Goal: Task Accomplishment & Management: Manage account settings

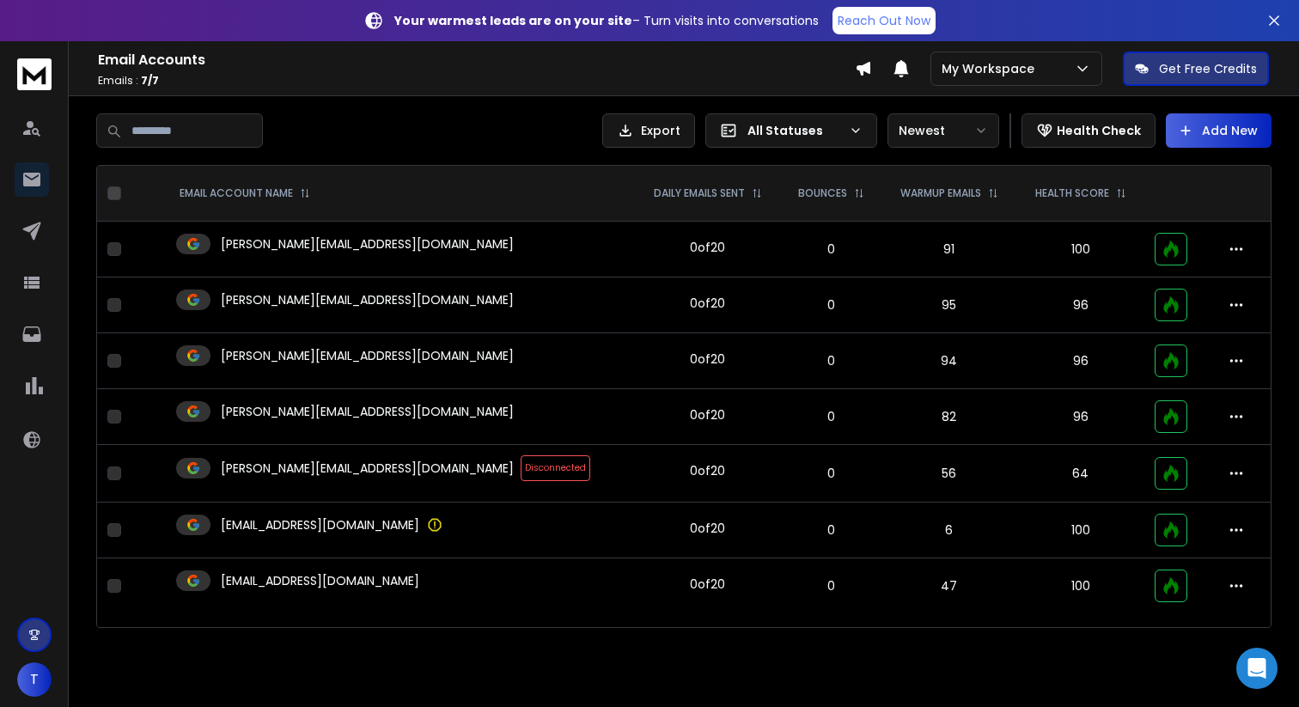
click at [1237, 472] on icon at bounding box center [1236, 473] width 15 height 15
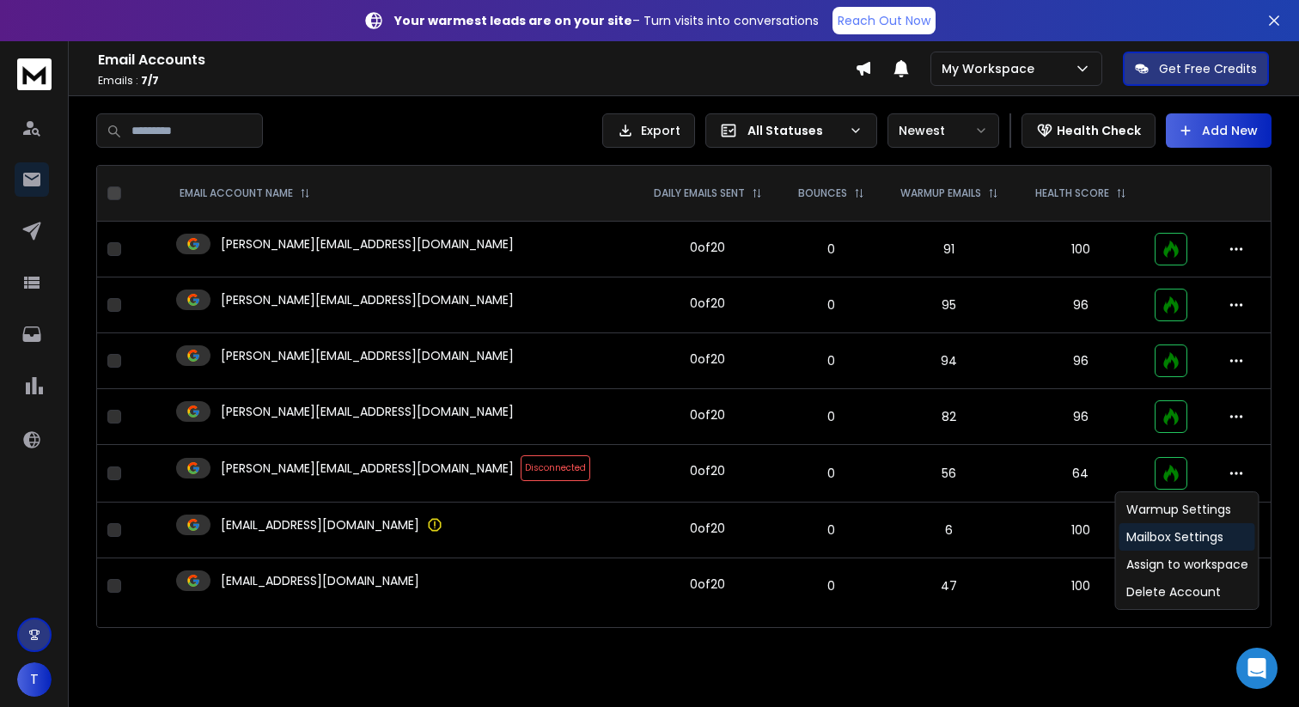
click at [1178, 536] on div "Mailbox Settings" at bounding box center [1187, 536] width 136 height 27
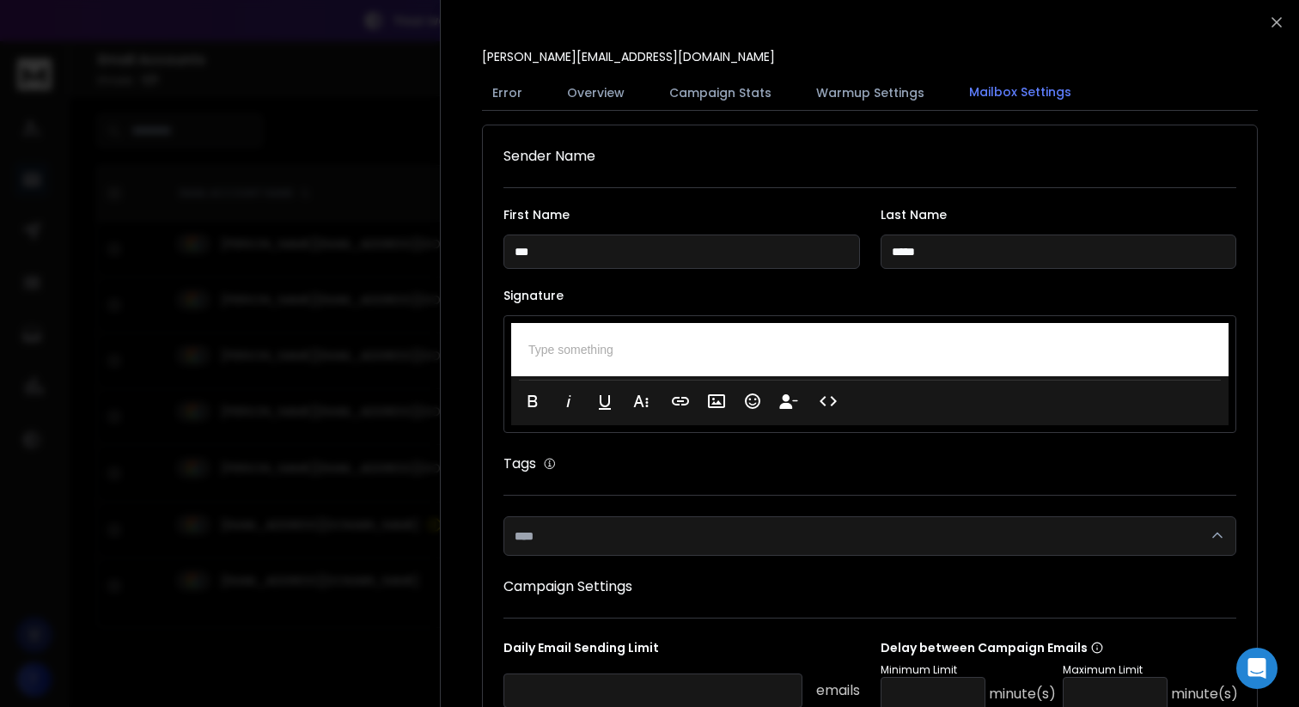
click at [504, 95] on button "Error" at bounding box center [507, 93] width 51 height 38
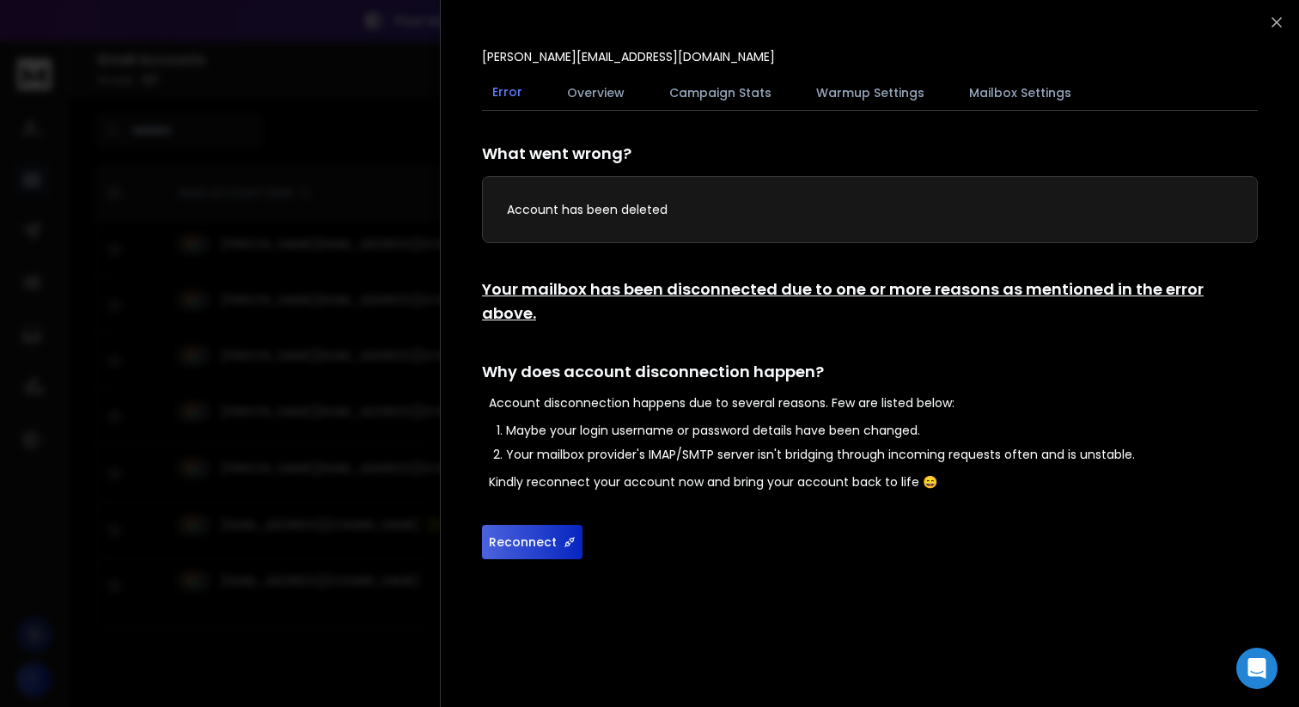
click at [533, 525] on button "Reconnect" at bounding box center [532, 542] width 101 height 34
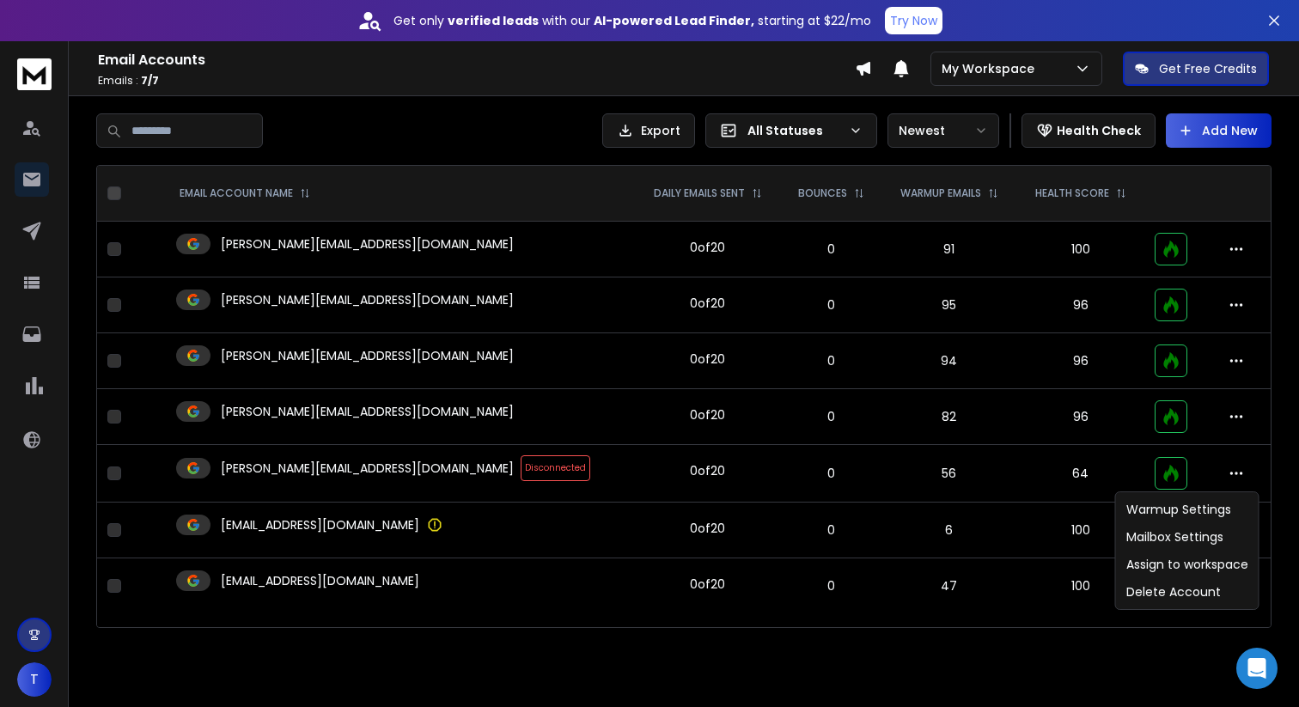
click at [1230, 473] on icon at bounding box center [1236, 473] width 15 height 15
click at [1163, 534] on div "Mailbox Settings" at bounding box center [1187, 536] width 136 height 27
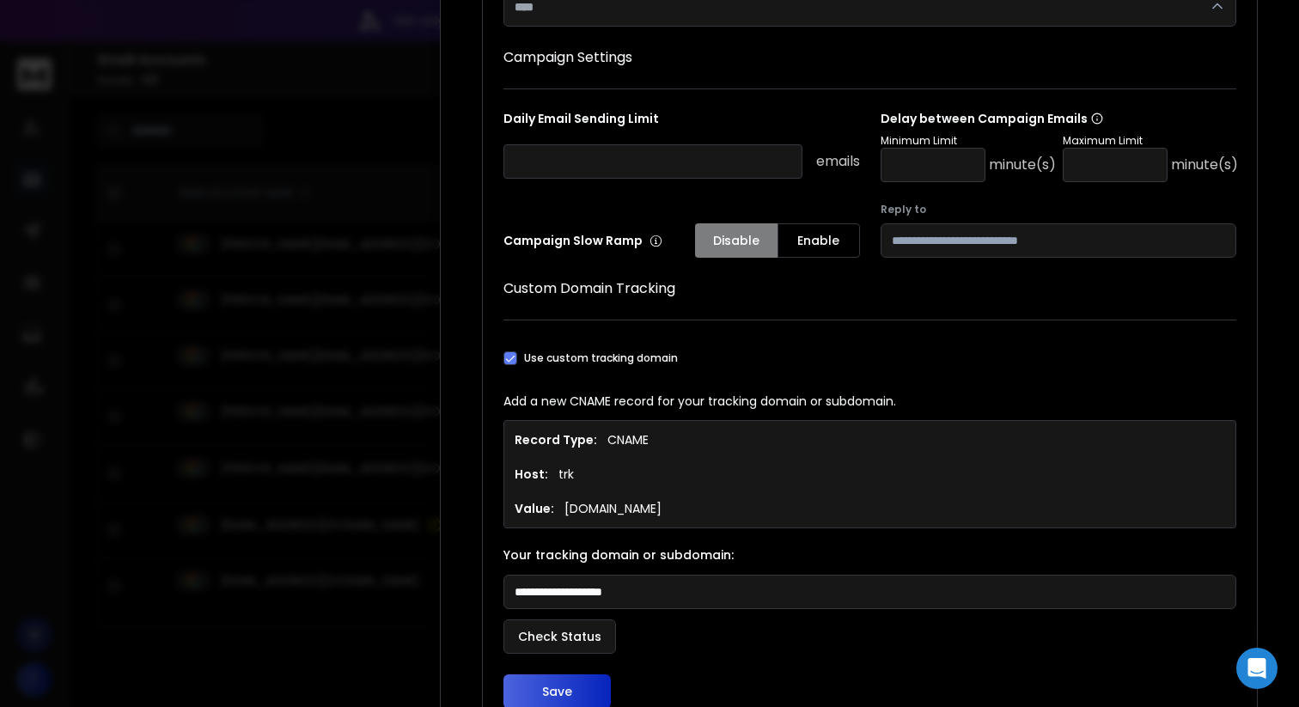
scroll to position [601, 0]
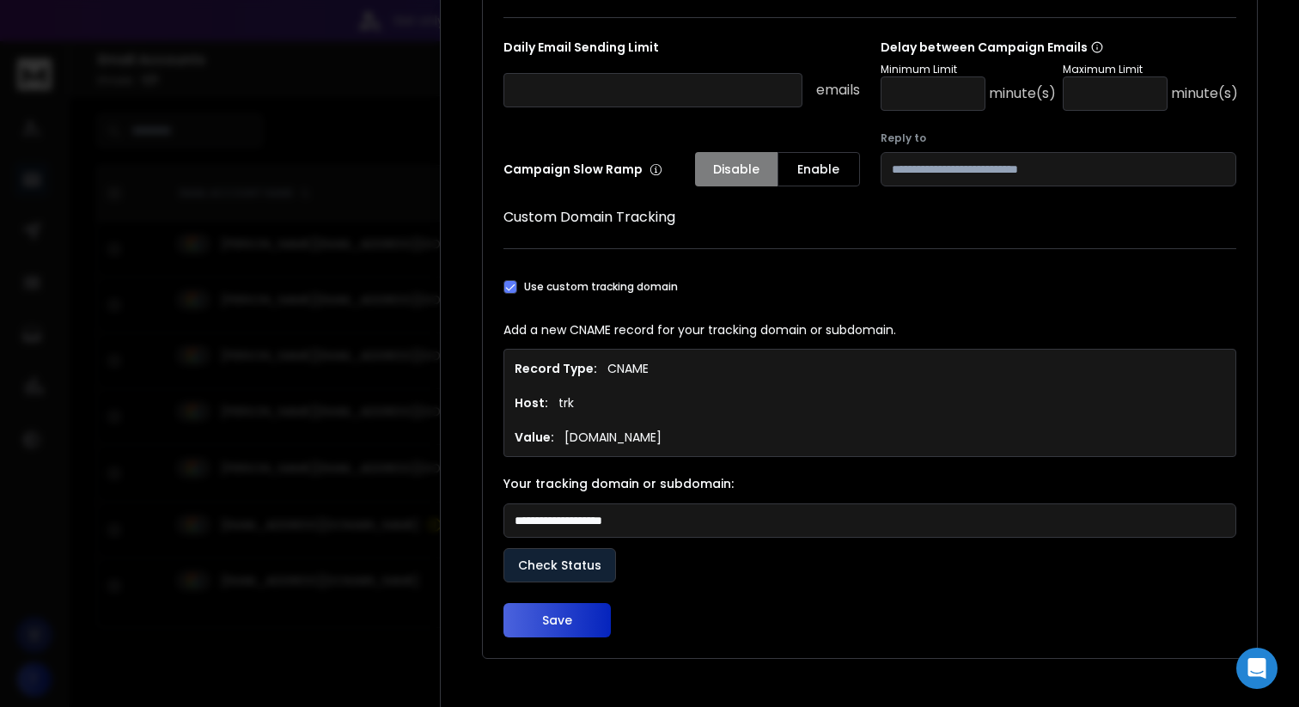
click at [554, 570] on button "Check Status" at bounding box center [559, 565] width 113 height 34
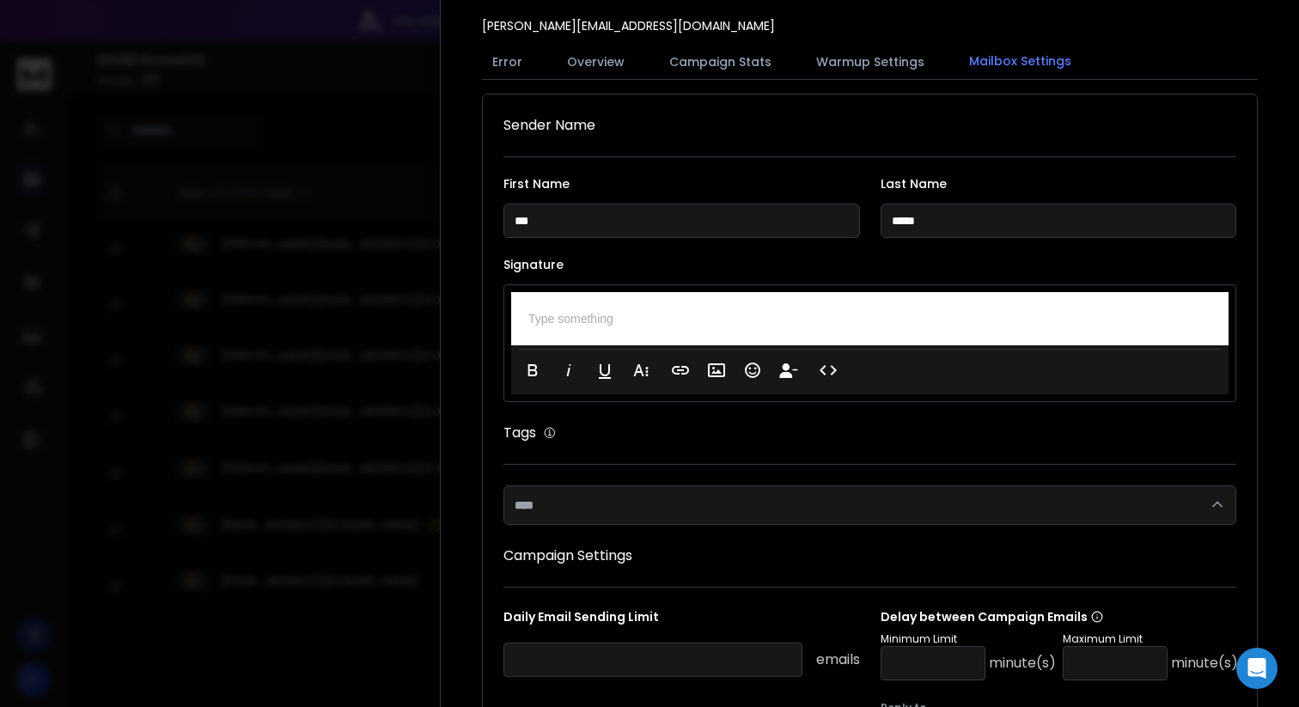
scroll to position [0, 0]
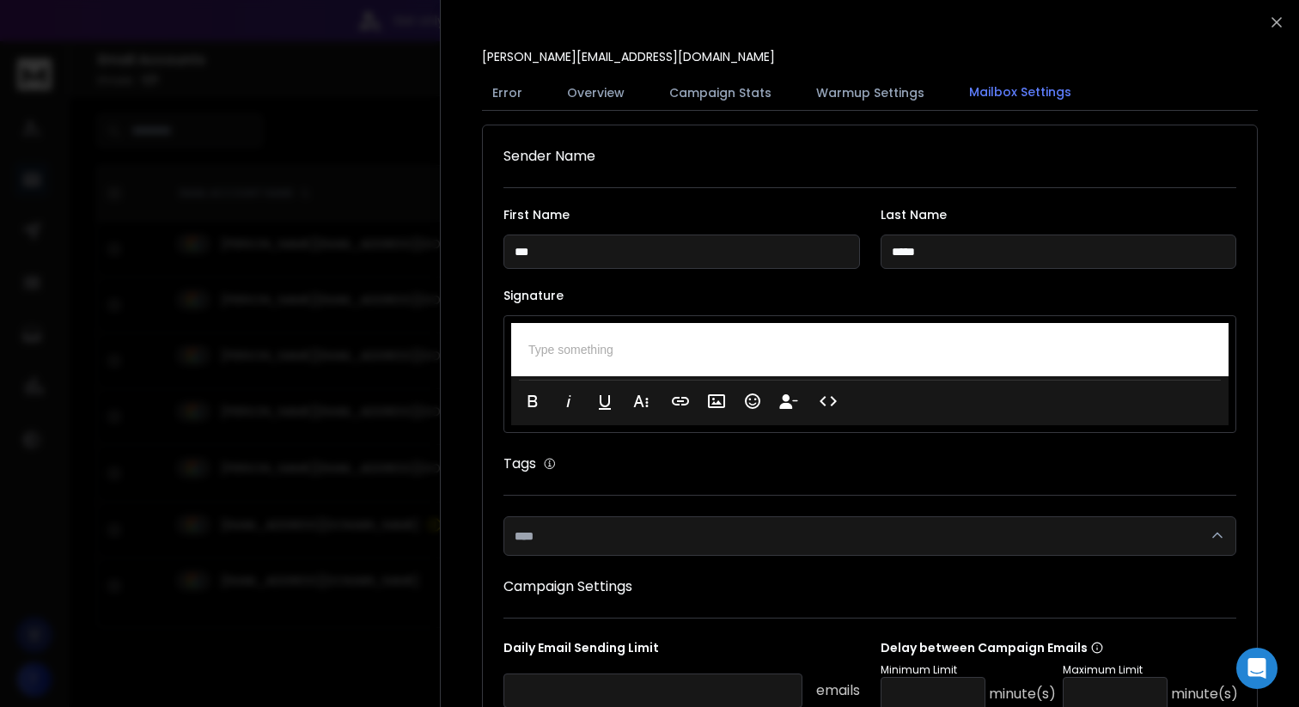
click at [499, 97] on button "Error" at bounding box center [507, 93] width 51 height 38
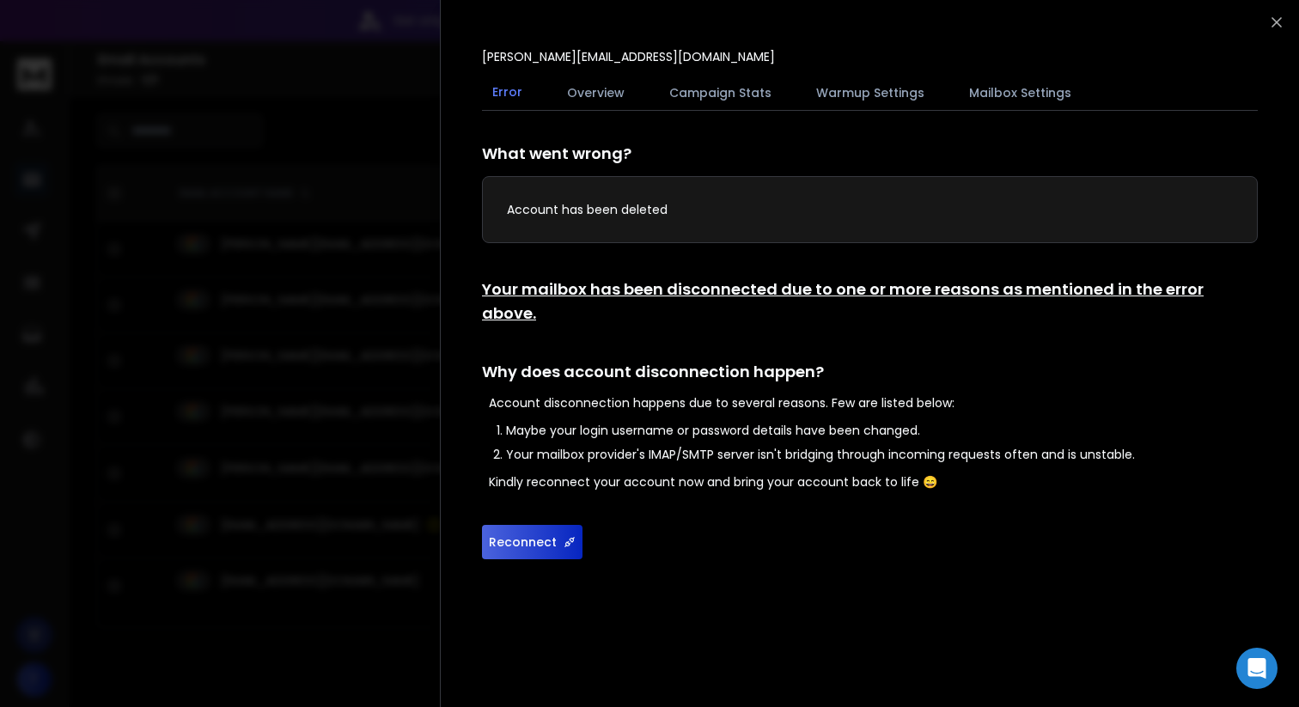
click at [505, 525] on button "Reconnect" at bounding box center [532, 542] width 101 height 34
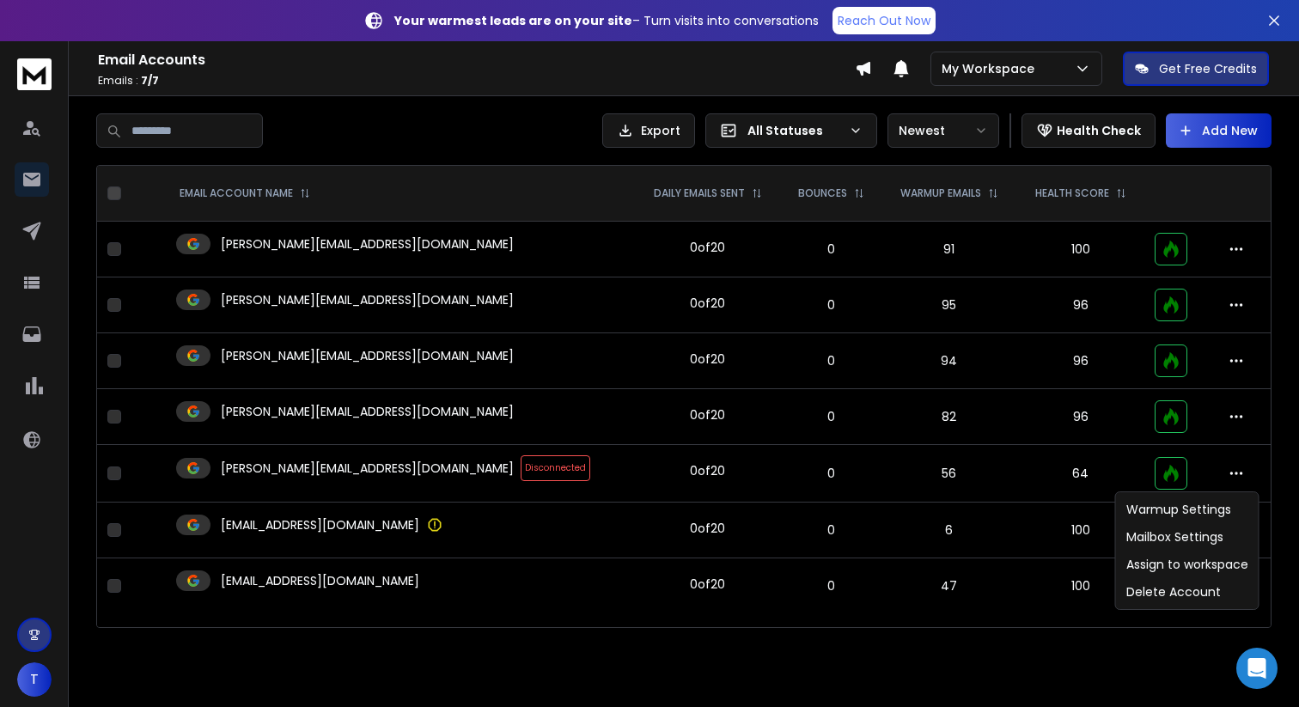
click at [1231, 471] on icon at bounding box center [1236, 473] width 15 height 15
click at [1155, 590] on div "Delete Account" at bounding box center [1187, 591] width 136 height 27
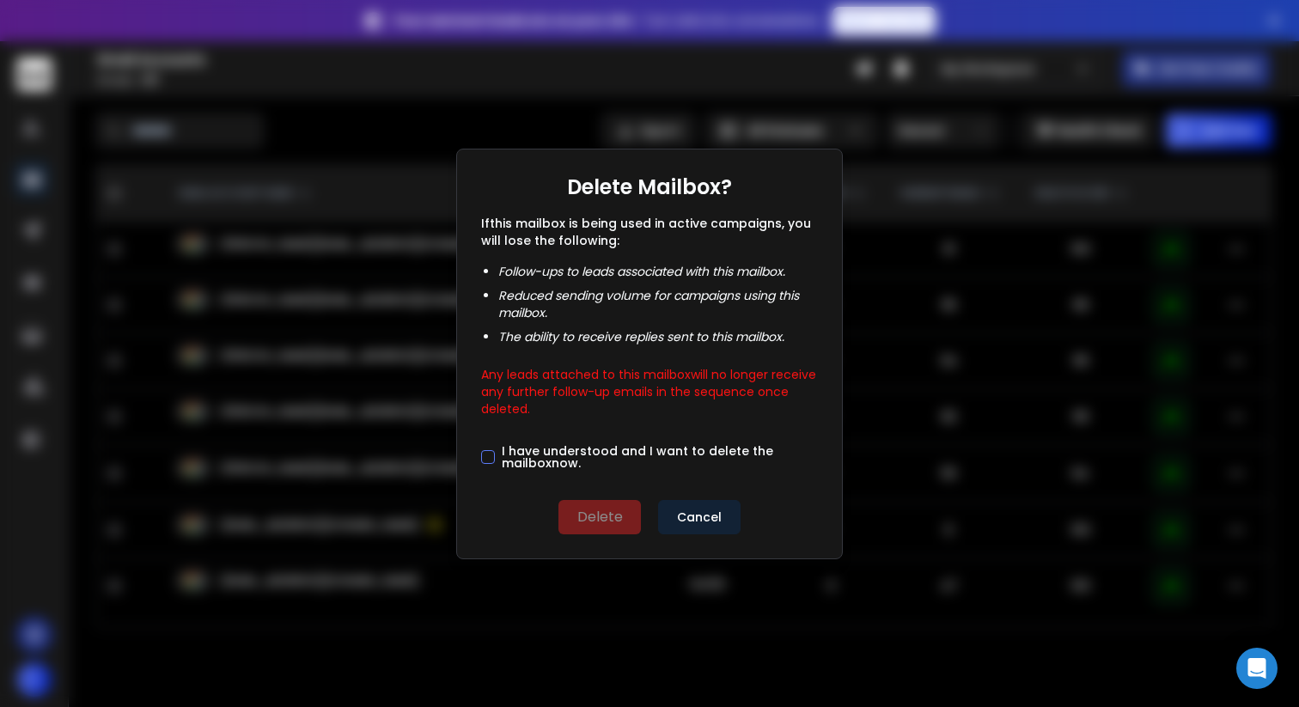
click at [479, 454] on div "Delete Mailbox? If this mailbox is being used in active campaigns, you will los…" at bounding box center [649, 354] width 387 height 411
click at [485, 455] on button "I have understood and I want to delete the mailbox now." at bounding box center [488, 457] width 14 height 14
click at [594, 518] on button "Delete" at bounding box center [599, 517] width 82 height 34
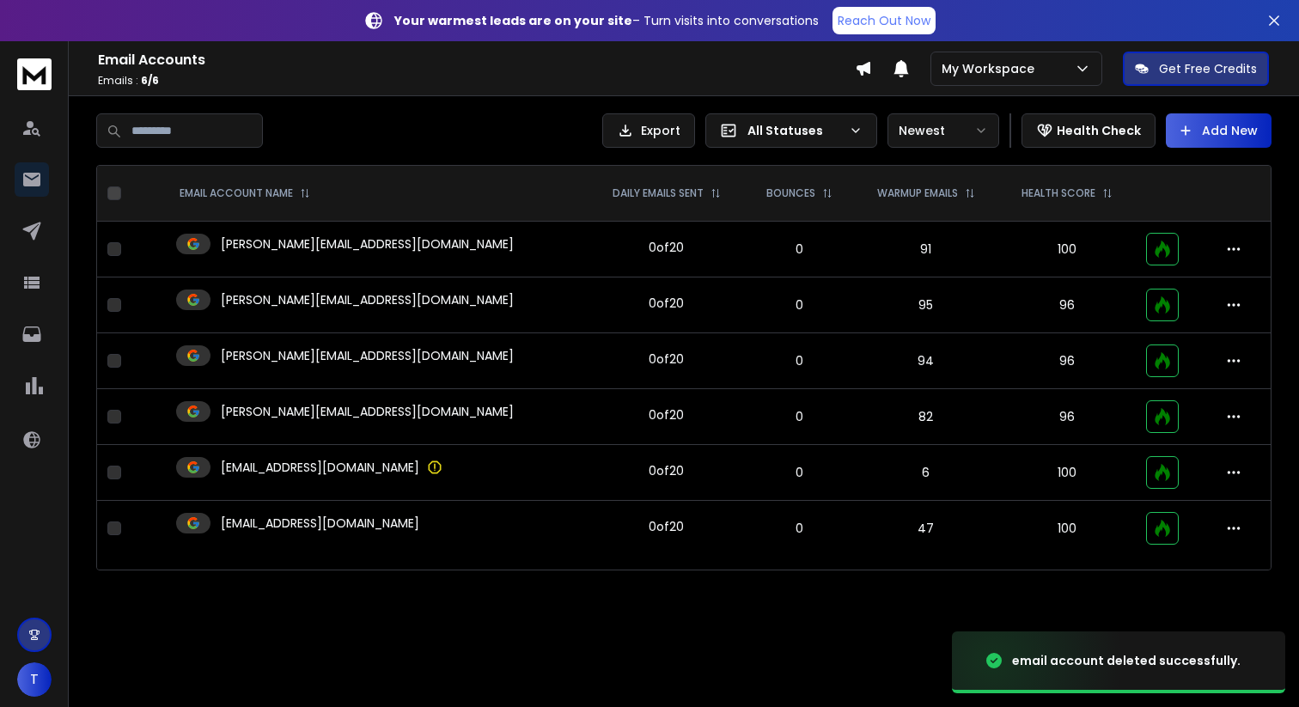
click at [1215, 121] on button "Add New" at bounding box center [1219, 130] width 106 height 34
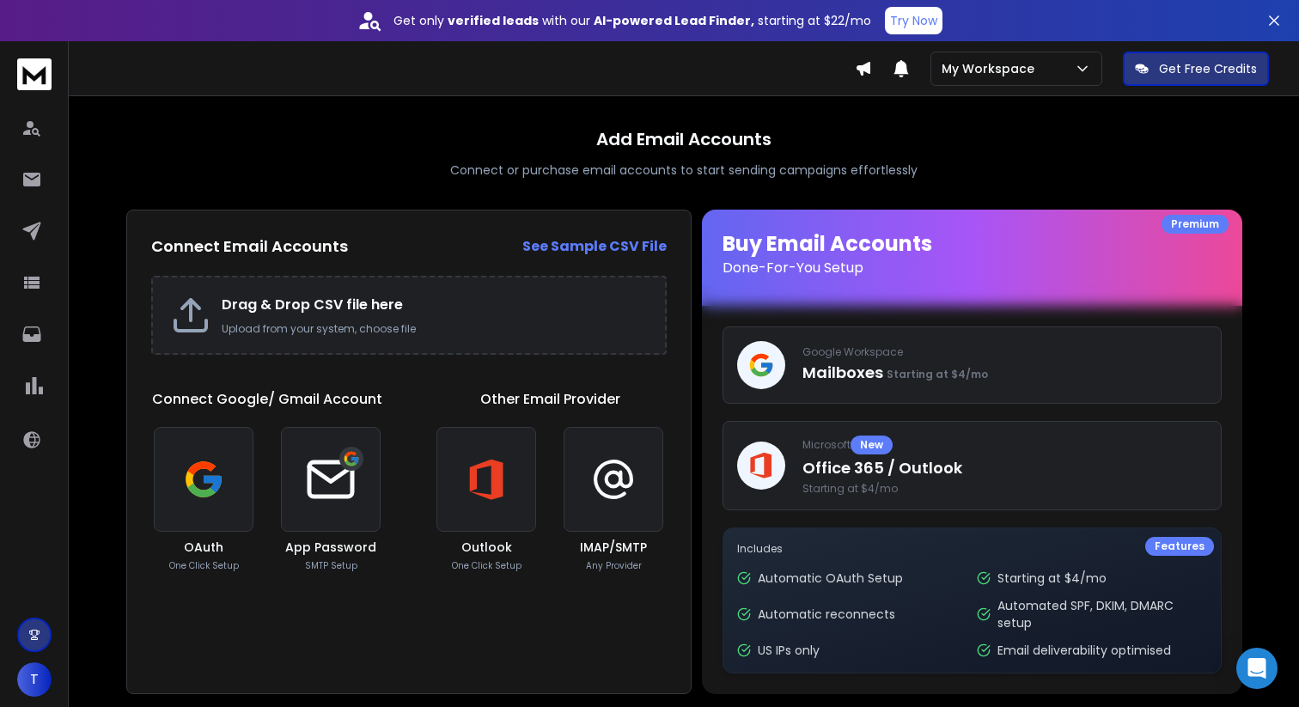
click at [486, 466] on icon at bounding box center [486, 480] width 40 height 40
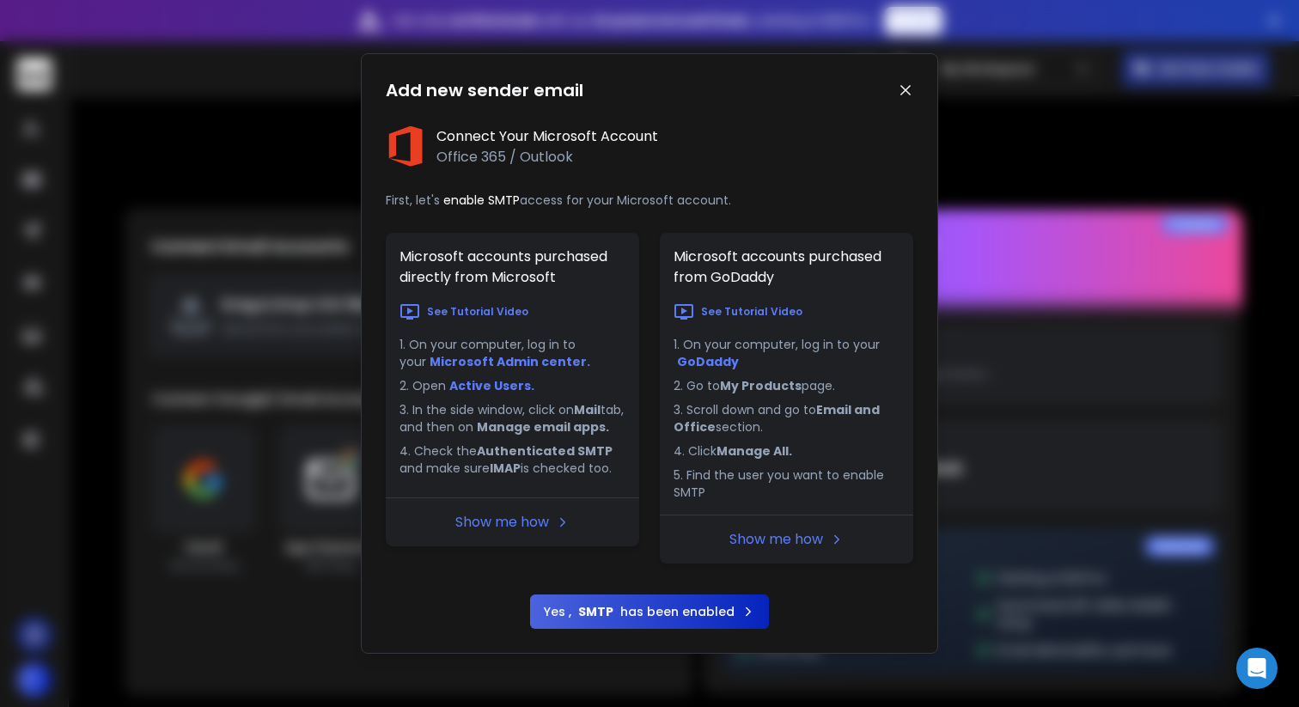
click at [635, 612] on button "Yes , SMTP has been enabled" at bounding box center [649, 611] width 239 height 34
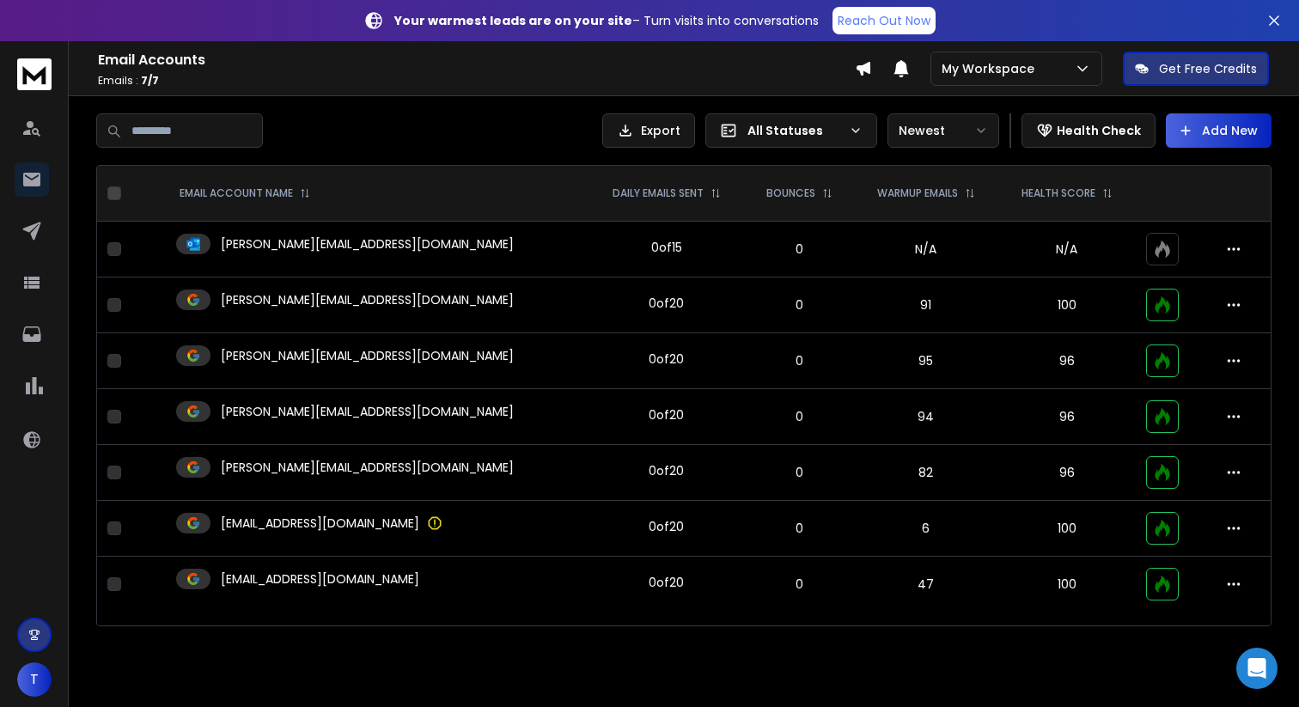
click at [1154, 256] on icon at bounding box center [1162, 249] width 17 height 17
click at [1156, 254] on icon at bounding box center [1162, 249] width 17 height 17
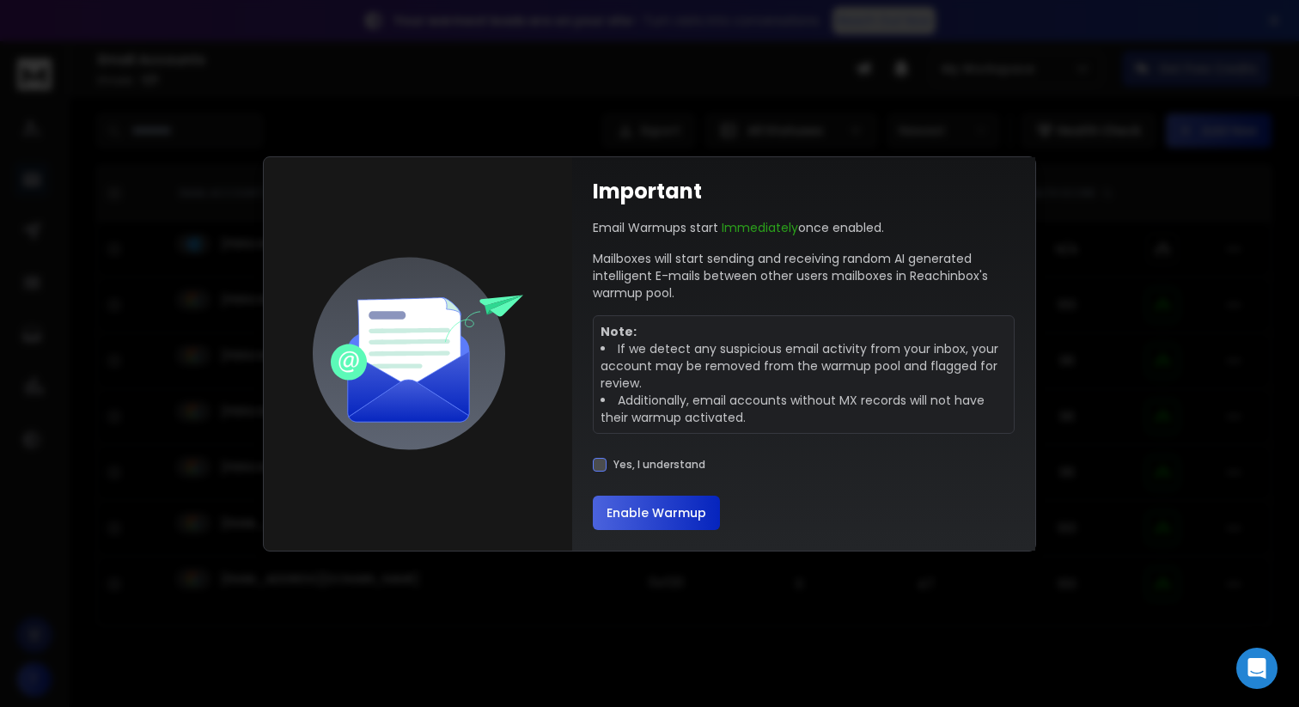
click at [613, 464] on label "Yes, I understand" at bounding box center [659, 465] width 92 height 14
click at [592, 464] on div "Important Email Warmups start Immediately once enabled. Mailboxes will start se…" at bounding box center [803, 353] width 463 height 393
click at [599, 463] on button "Yes, I understand" at bounding box center [600, 465] width 14 height 14
click at [662, 512] on button "Enable Warmup" at bounding box center [656, 513] width 127 height 34
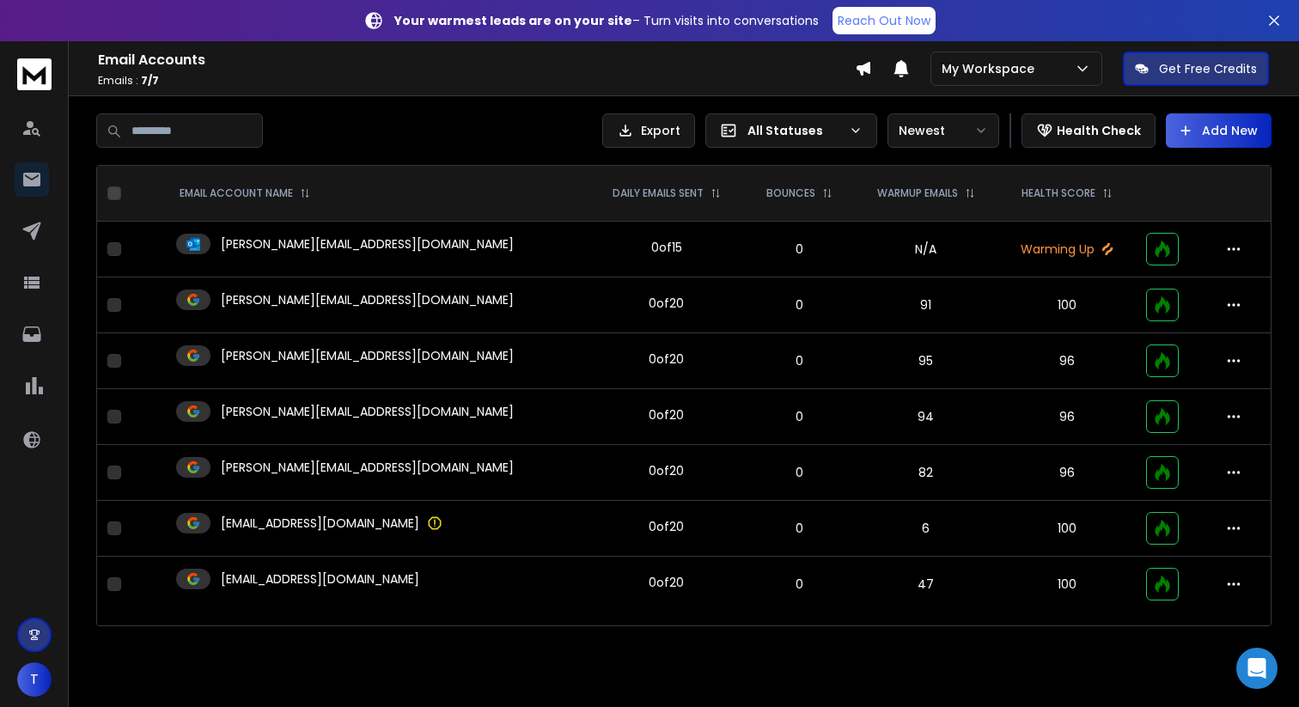
click at [1233, 252] on icon at bounding box center [1233, 248] width 15 height 15
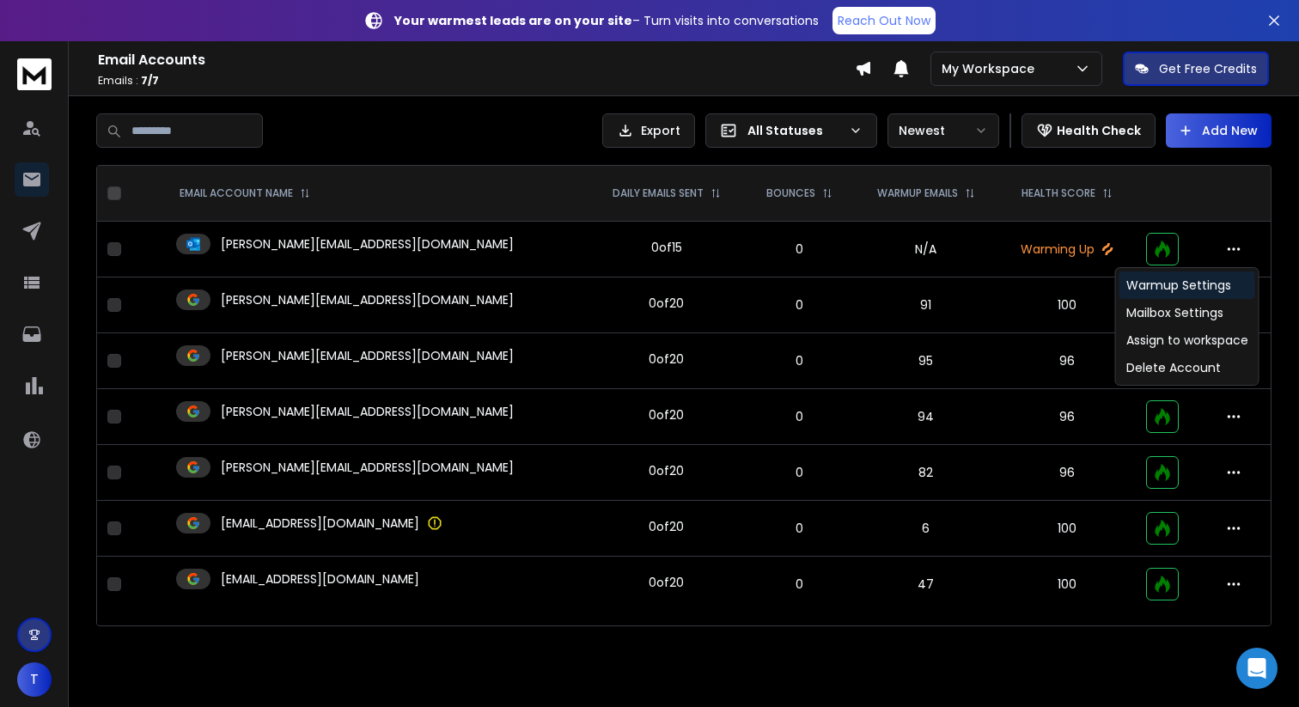
click at [1194, 287] on div "Warmup Settings" at bounding box center [1187, 284] width 136 height 27
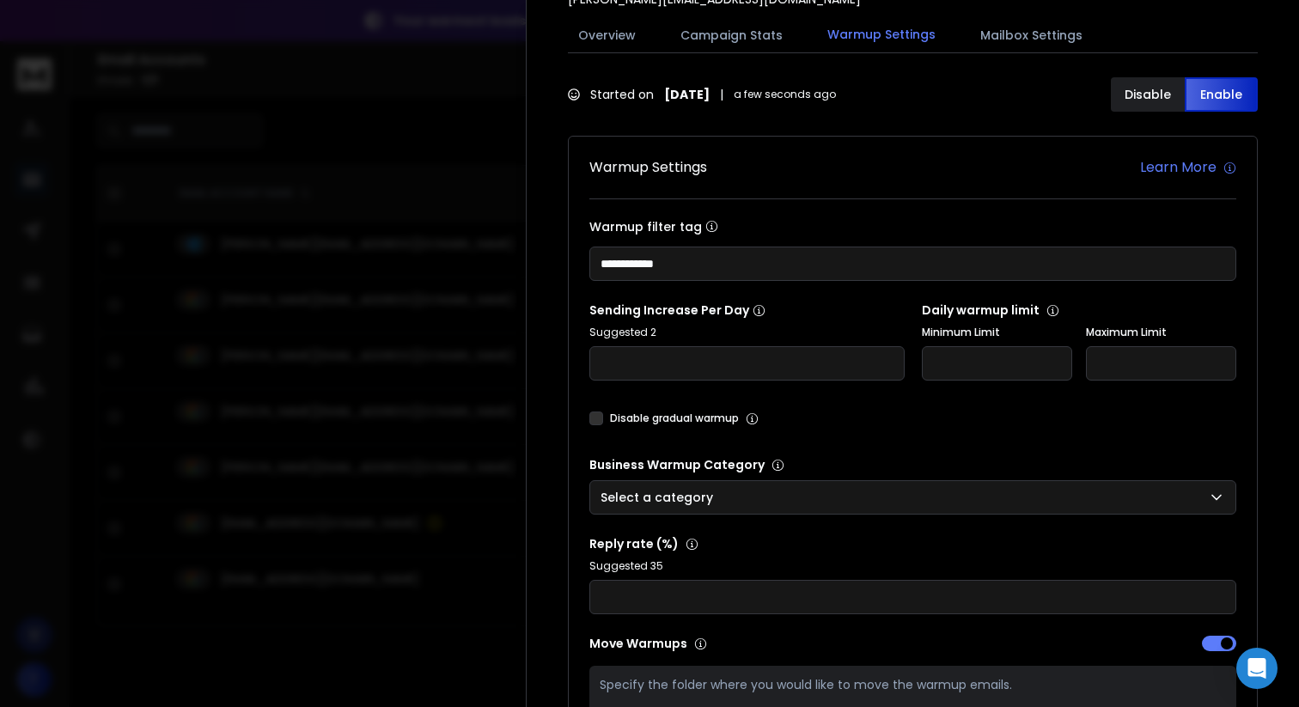
scroll to position [64, 0]
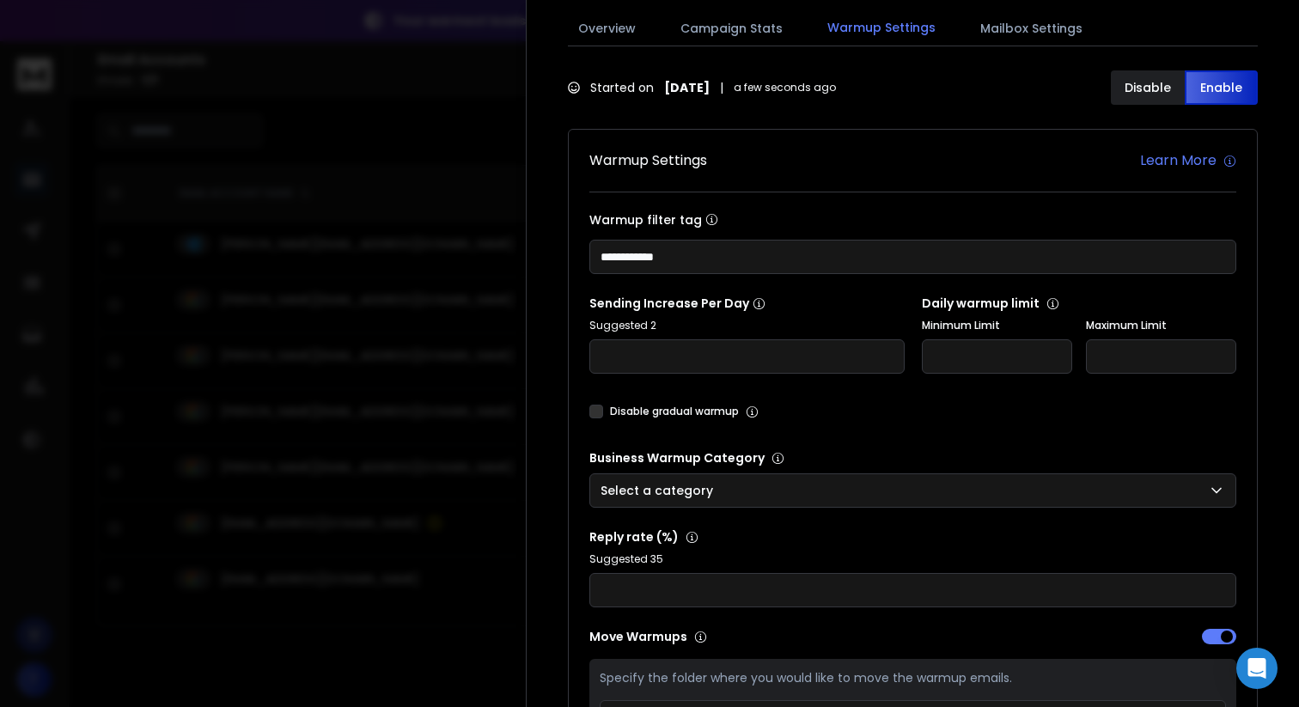
drag, startPoint x: 626, startPoint y: 347, endPoint x: 640, endPoint y: 360, distance: 18.8
click at [640, 360] on input "*" at bounding box center [746, 356] width 315 height 34
drag, startPoint x: 640, startPoint y: 360, endPoint x: 601, endPoint y: 354, distance: 40.0
click at [601, 354] on input "*" at bounding box center [746, 356] width 315 height 34
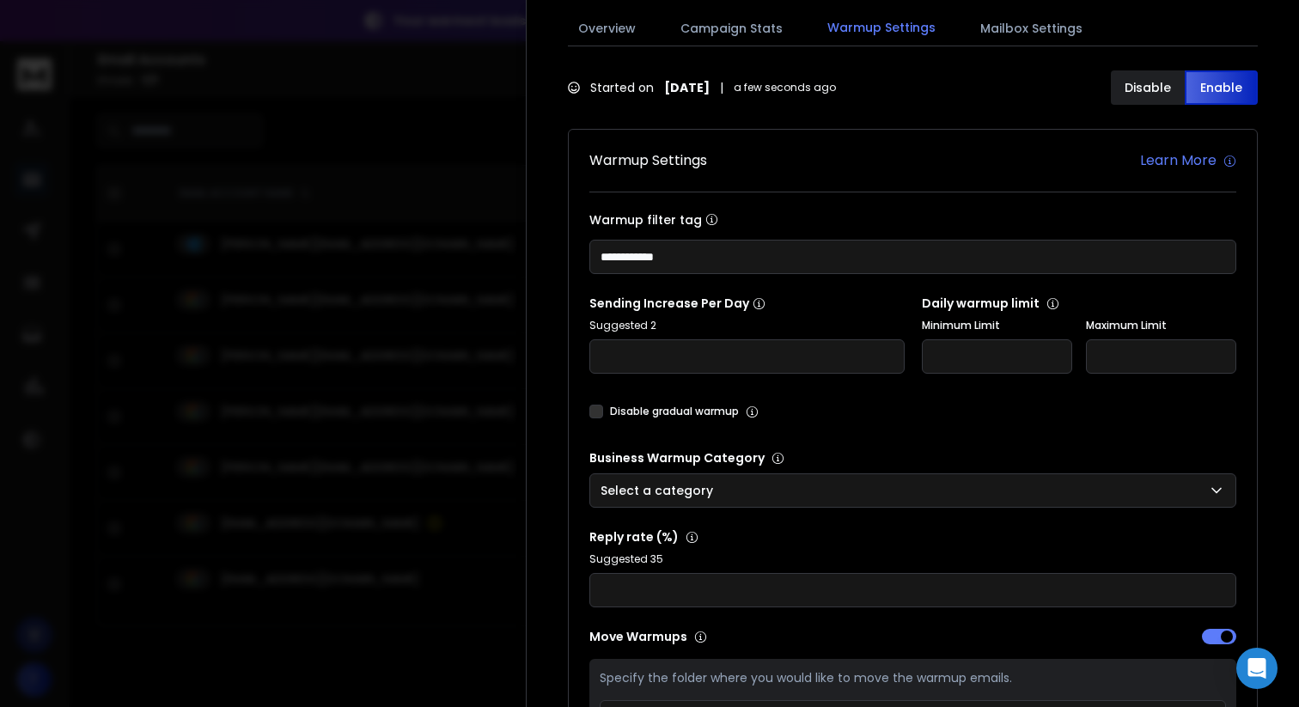
click at [625, 354] on input "*" at bounding box center [746, 356] width 315 height 34
type input "*"
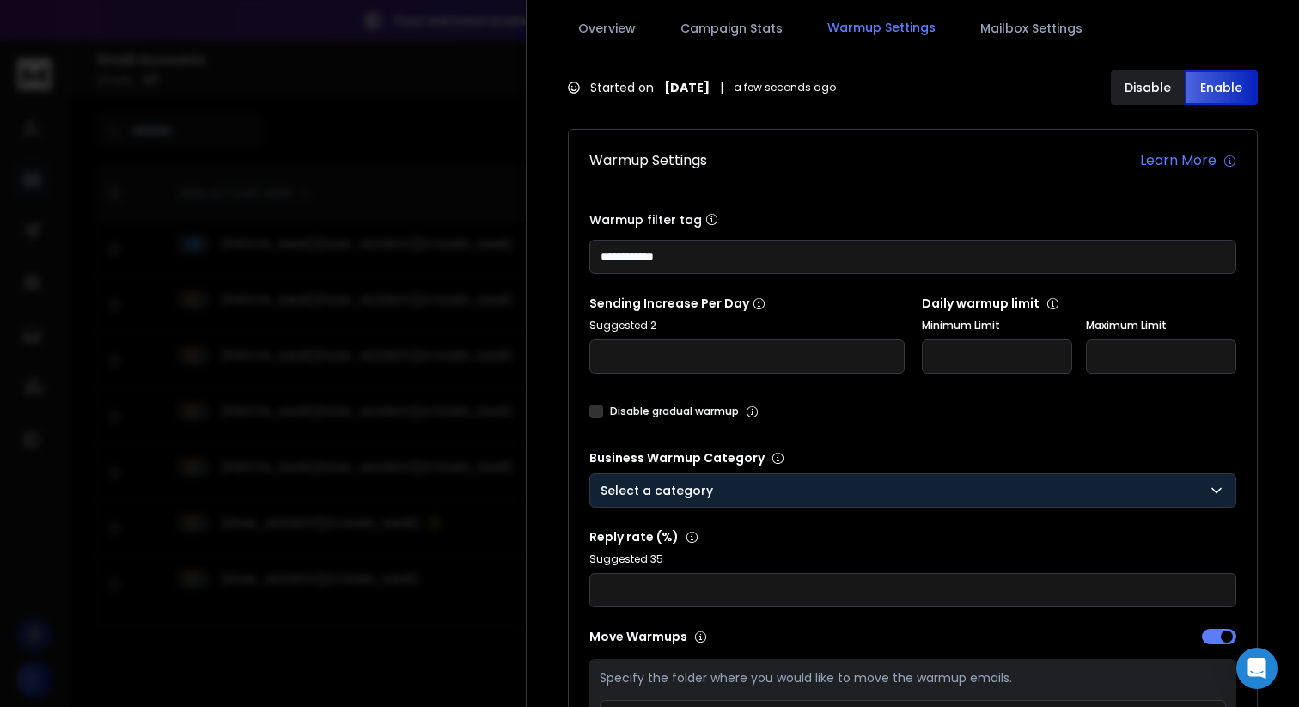
type input "*"
click at [625, 488] on p "Select a category" at bounding box center [660, 490] width 119 height 17
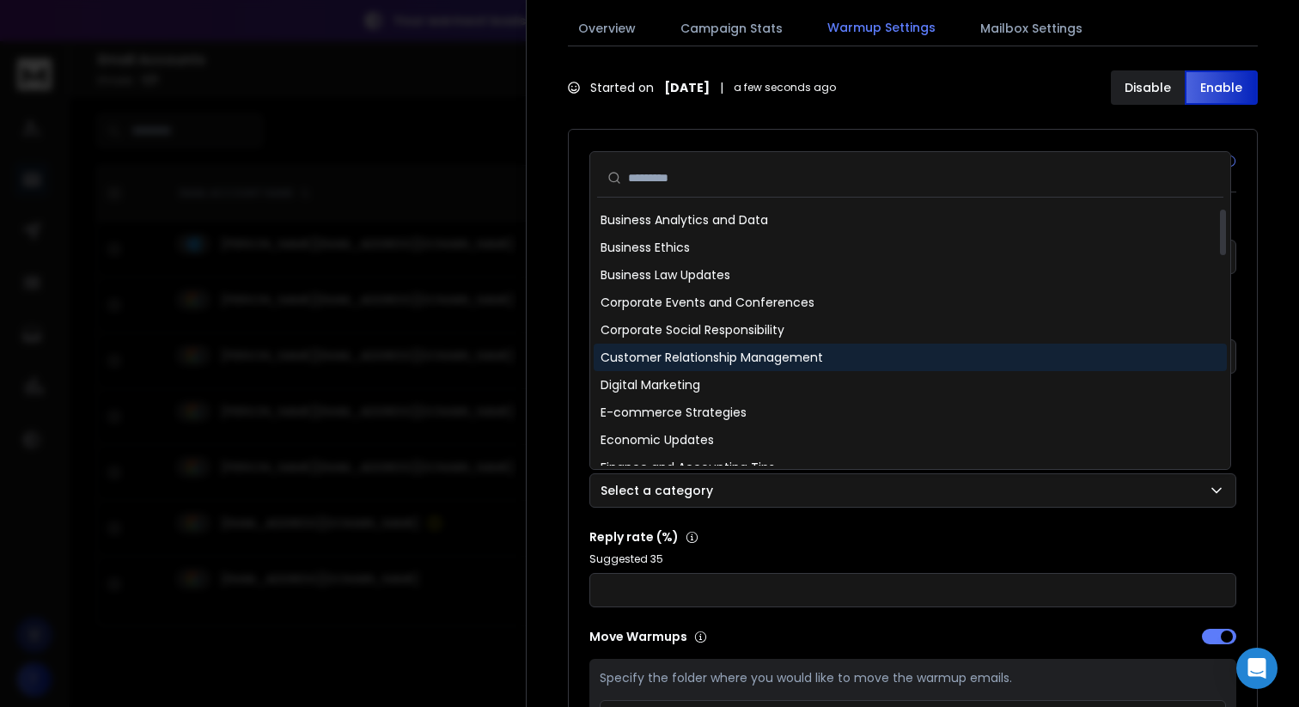
scroll to position [0, 0]
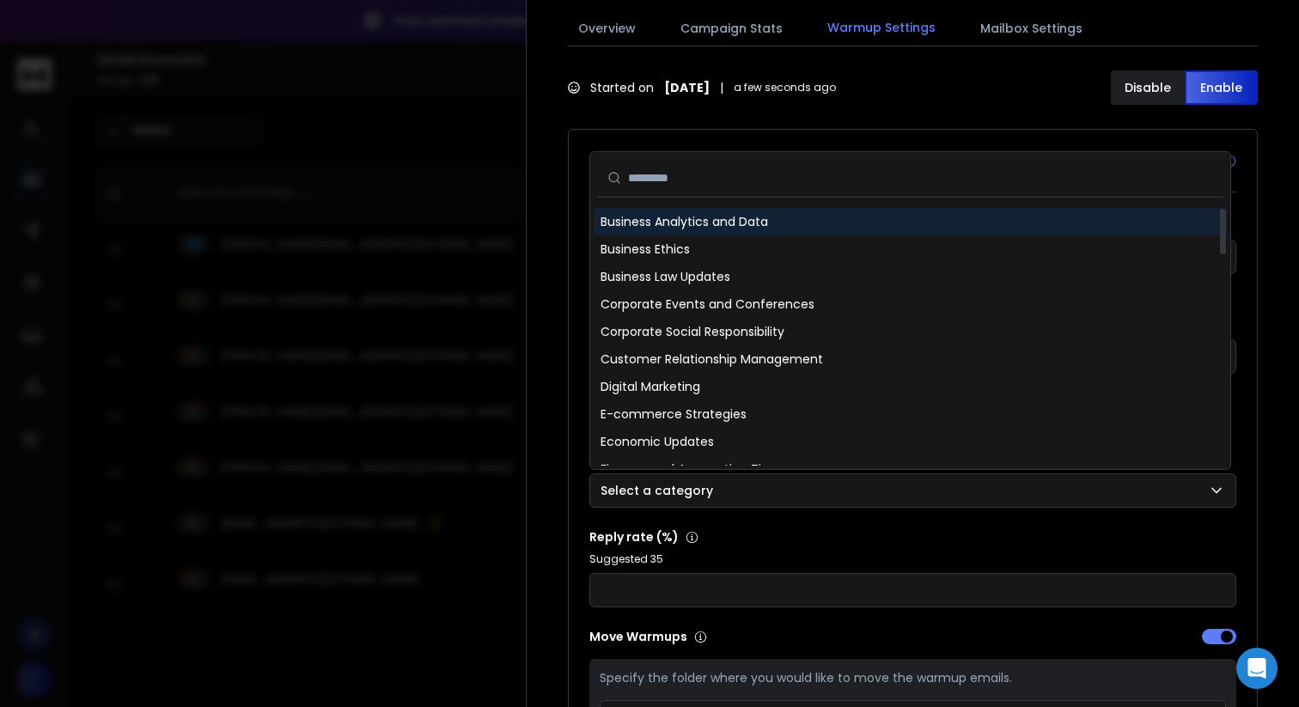
click at [688, 208] on div "Business Analytics and Data" at bounding box center [910, 221] width 633 height 27
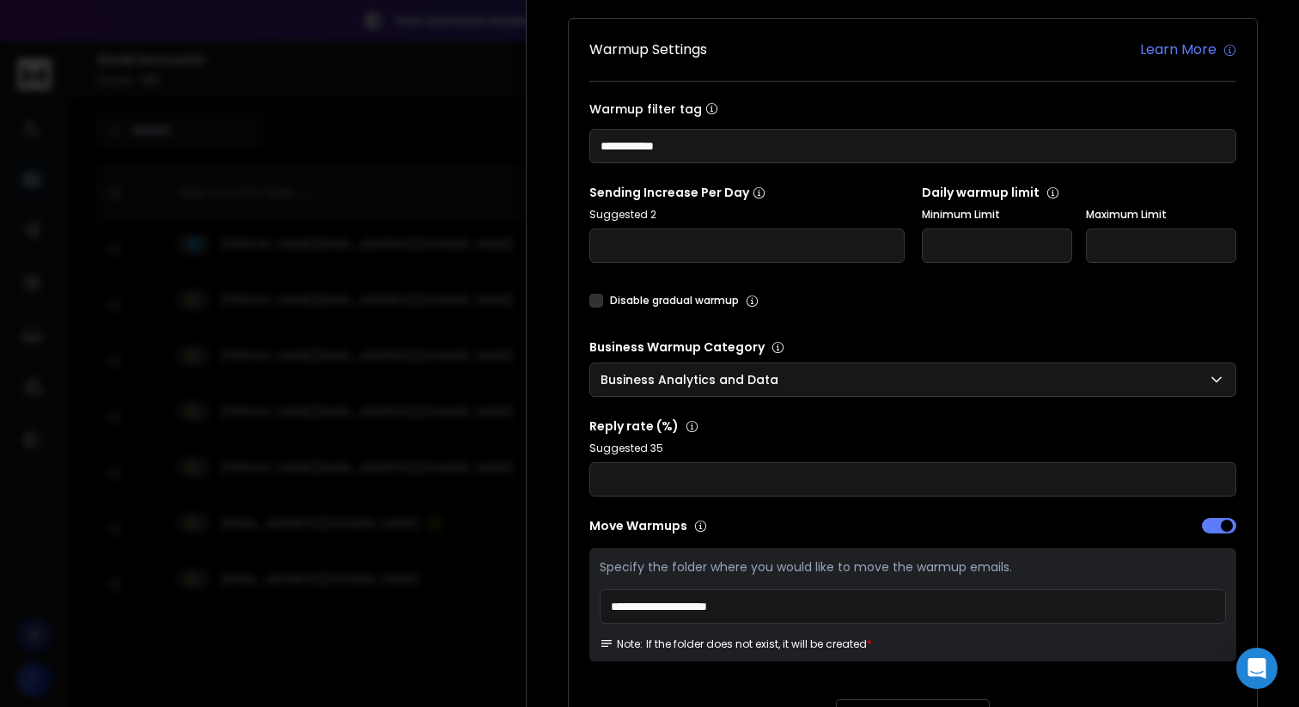
scroll to position [191, 0]
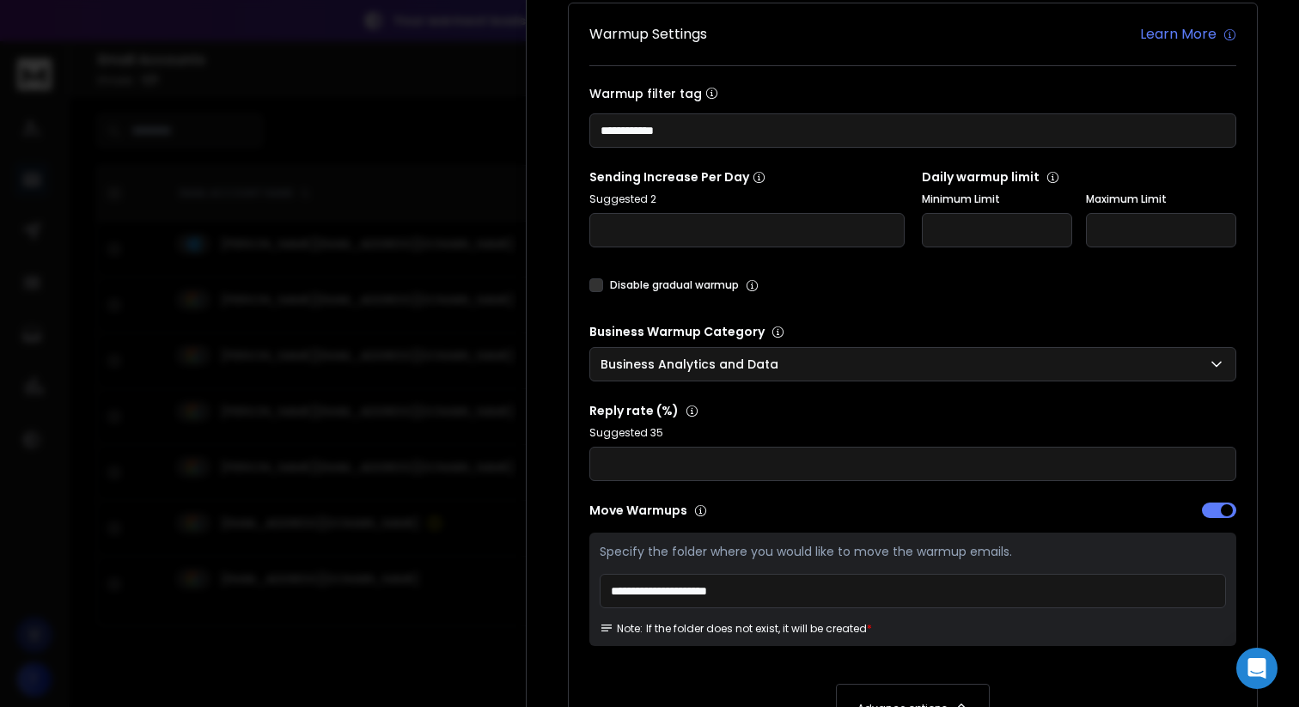
drag, startPoint x: 665, startPoint y: 473, endPoint x: 588, endPoint y: 459, distance: 77.8
click at [588, 459] on div "**********" at bounding box center [913, 415] width 690 height 824
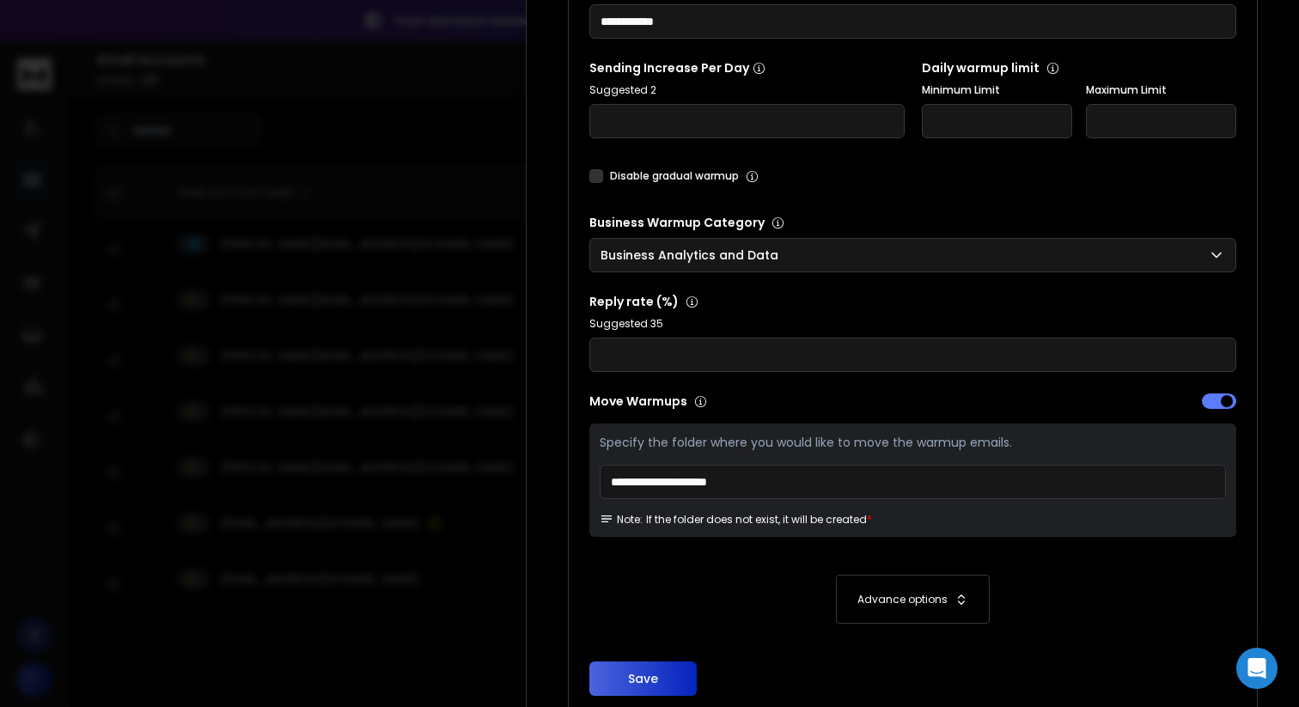
scroll to position [358, 0]
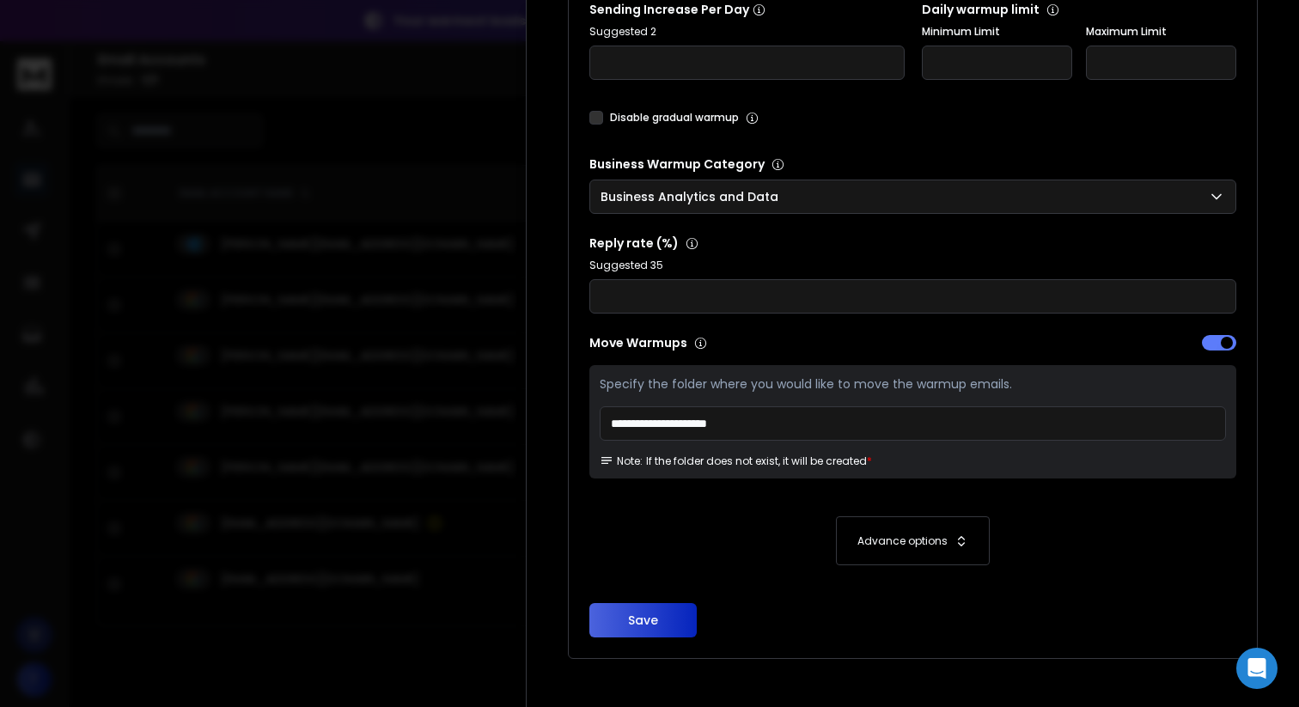
type input "**"
click at [783, 429] on input "**********" at bounding box center [913, 423] width 626 height 34
drag, startPoint x: 783, startPoint y: 429, endPoint x: 613, endPoint y: 411, distance: 171.1
click at [613, 411] on input "**********" at bounding box center [913, 423] width 626 height 34
type input "**********"
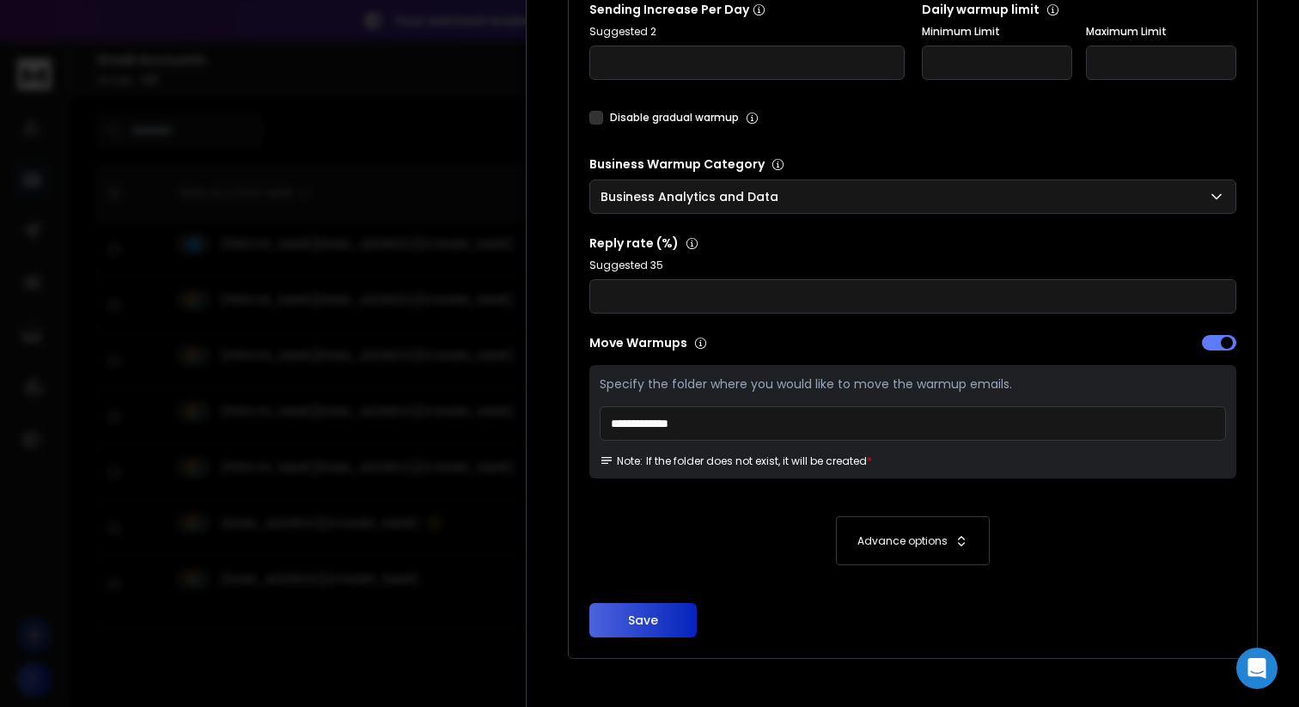
click at [901, 534] on p "Advance options" at bounding box center [902, 541] width 90 height 14
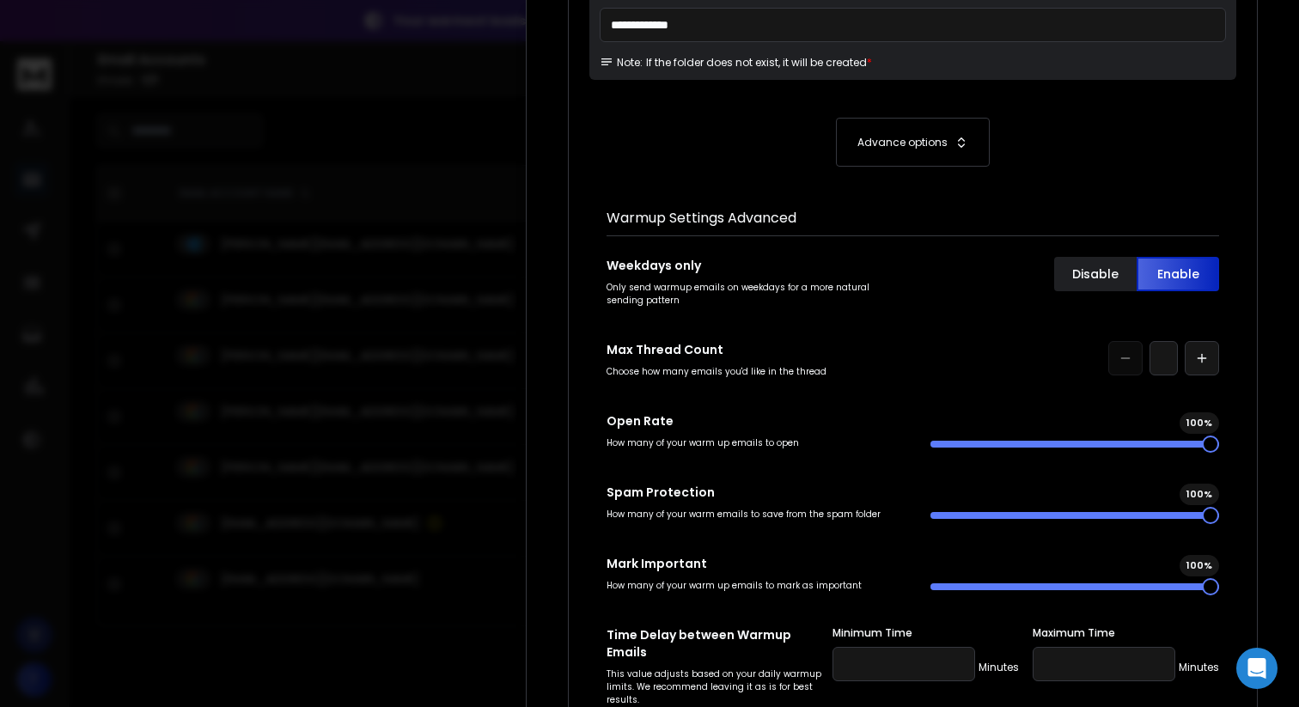
scroll to position [759, 0]
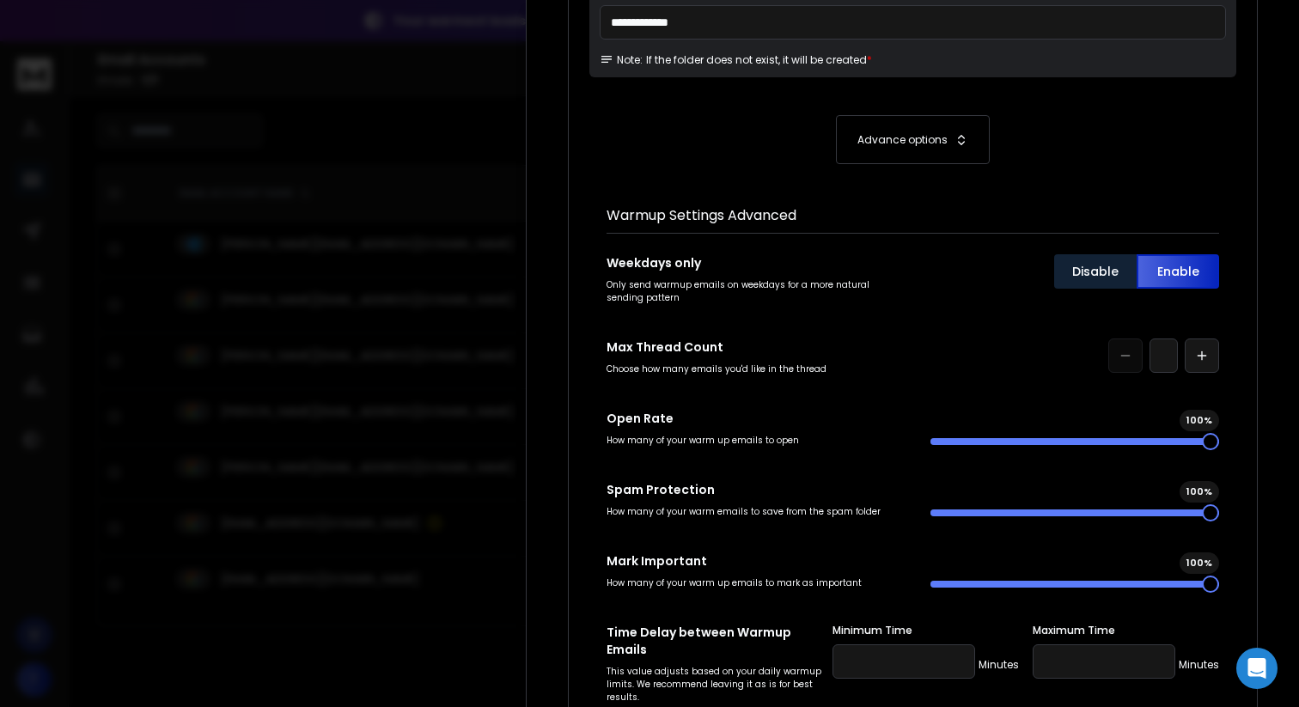
click at [1087, 262] on button "Disable" at bounding box center [1095, 271] width 82 height 34
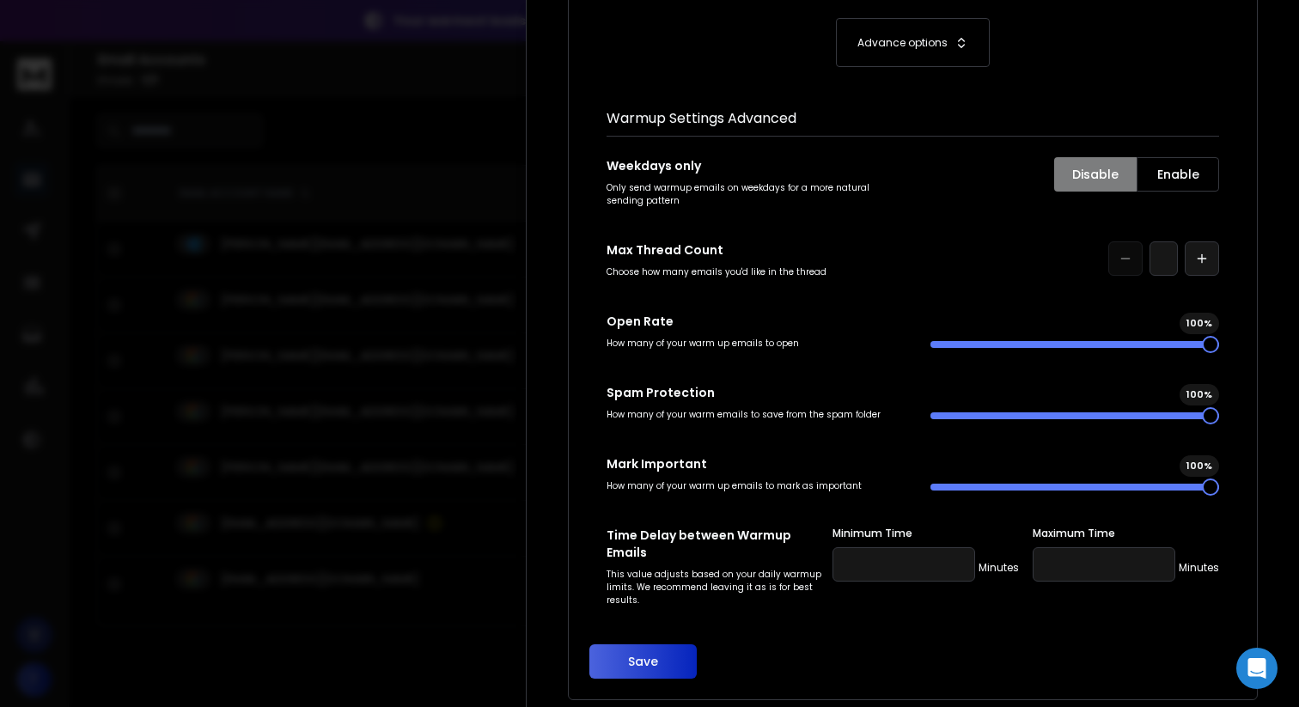
scroll to position [898, 0]
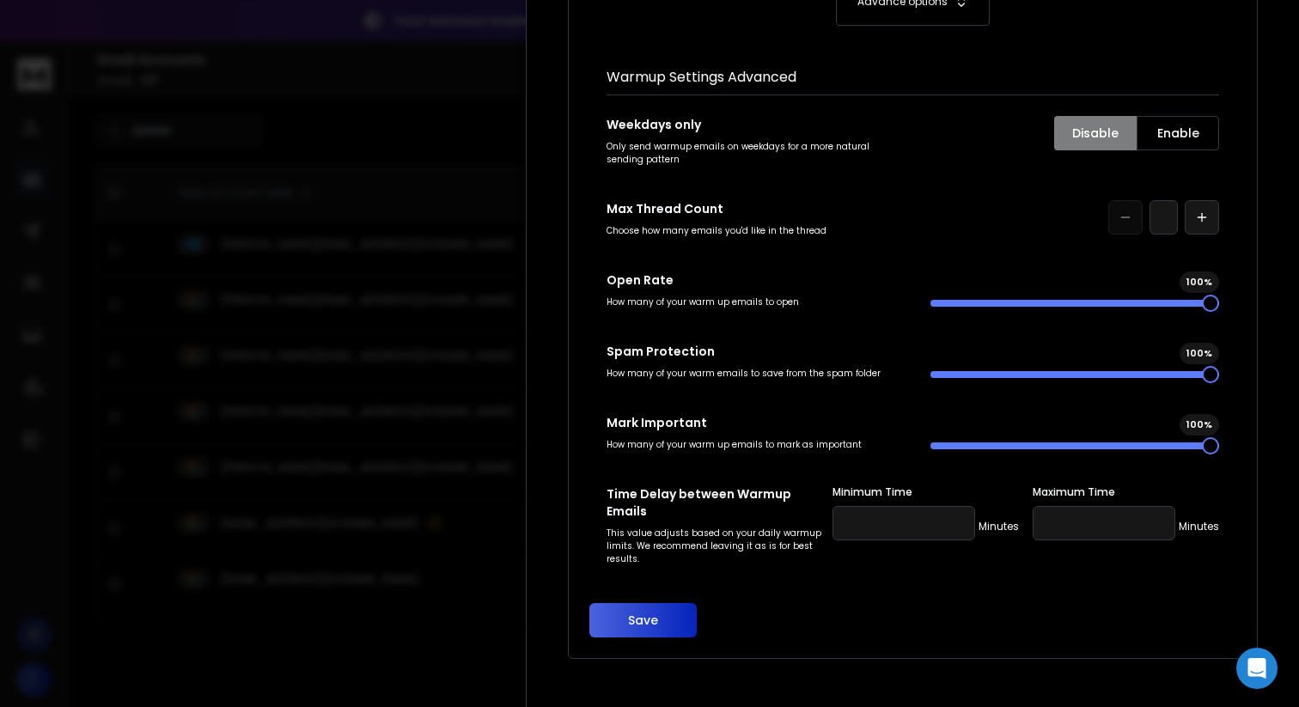
click at [644, 623] on button "Save" at bounding box center [642, 620] width 107 height 34
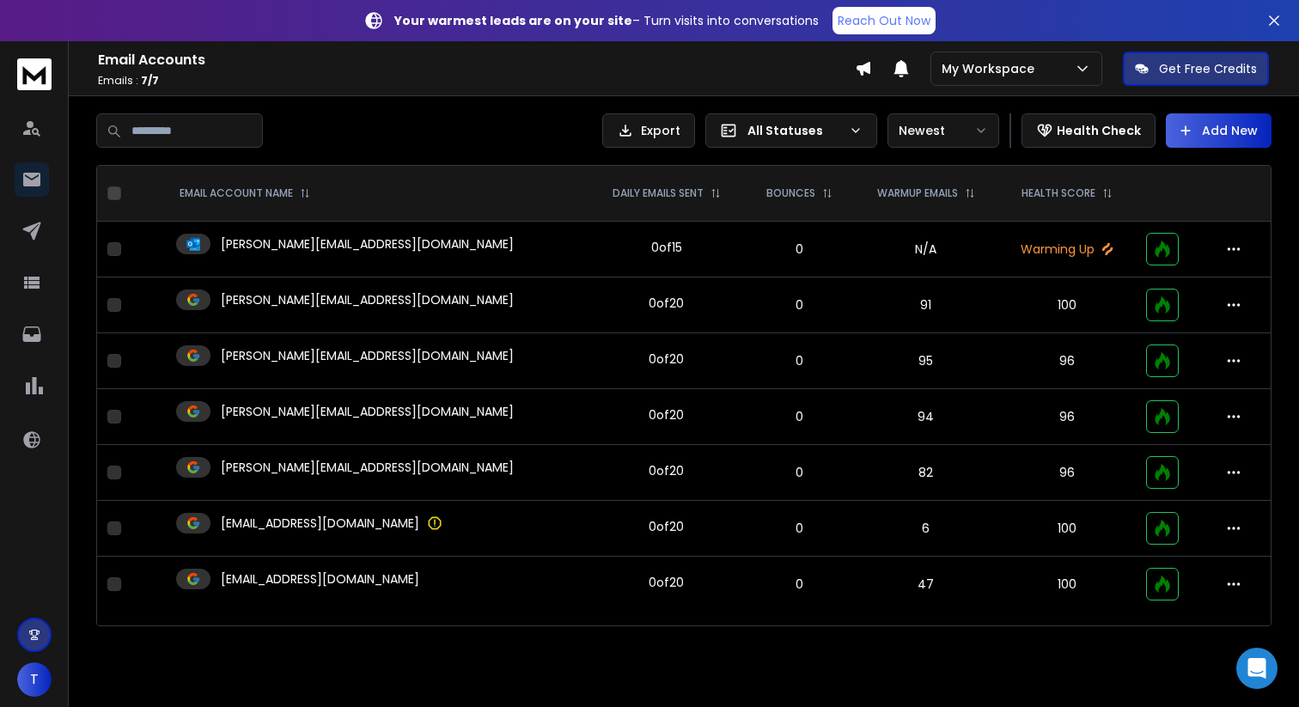
click at [113, 252] on button "button" at bounding box center [114, 249] width 14 height 14
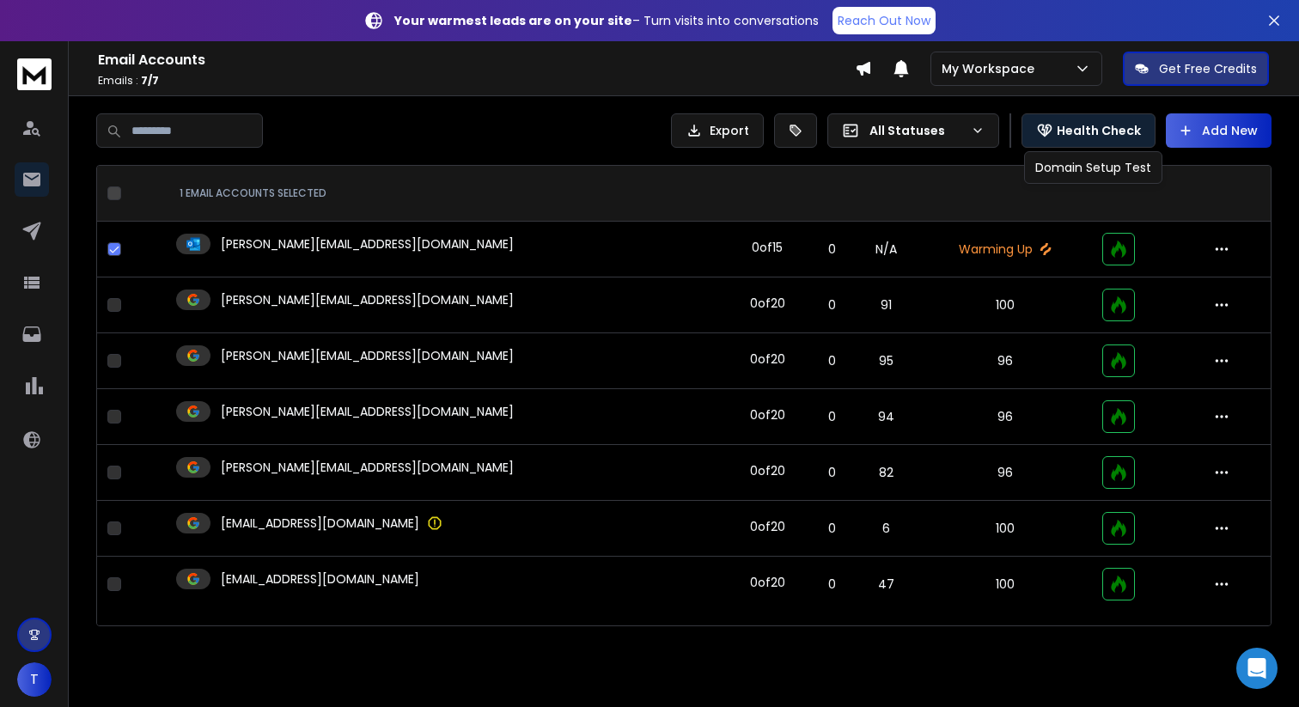
click at [1070, 133] on p "Health Check" at bounding box center [1099, 130] width 84 height 17
click at [1219, 244] on icon at bounding box center [1221, 248] width 15 height 15
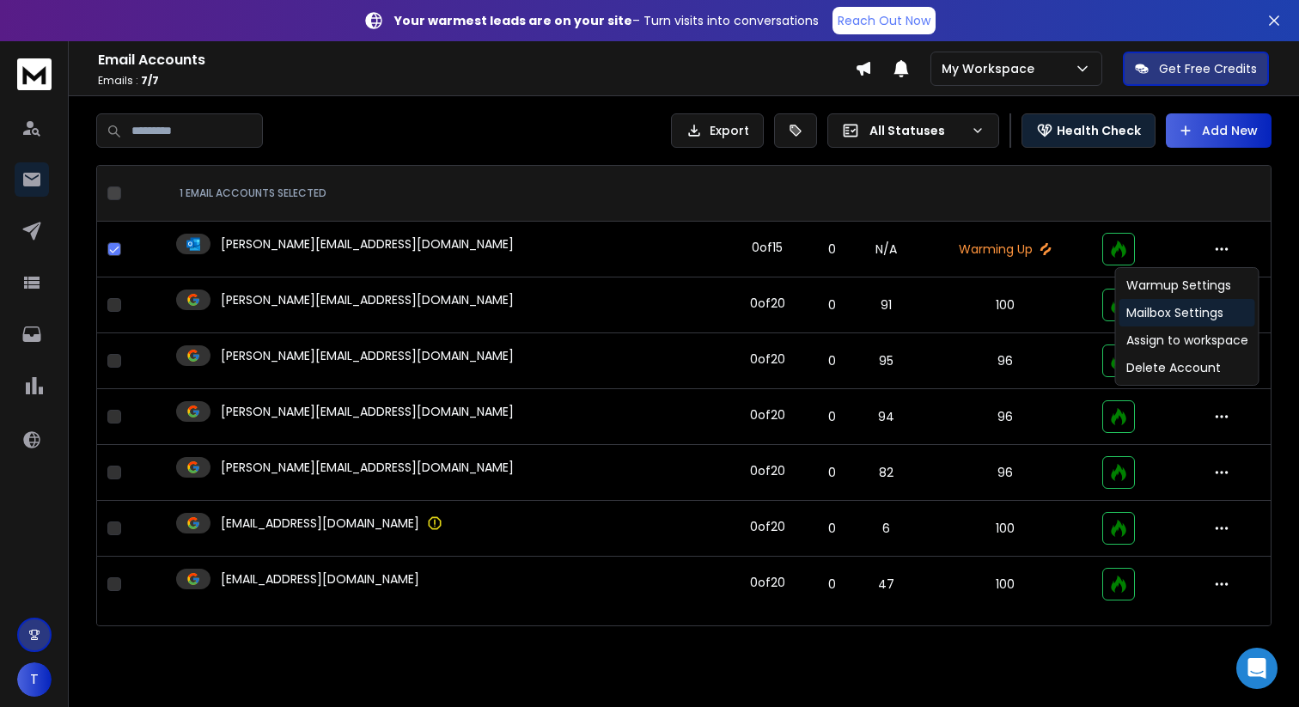
click at [1189, 312] on div "Mailbox Settings" at bounding box center [1187, 312] width 136 height 27
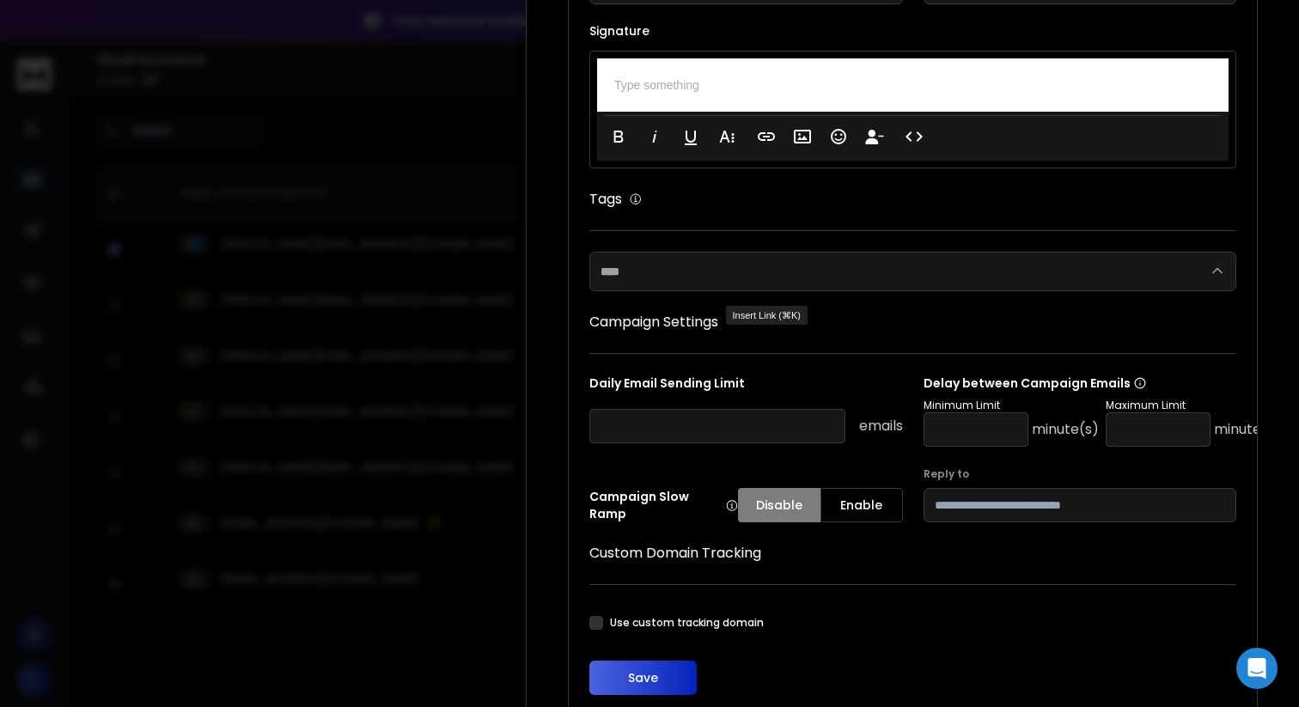
scroll to position [322, 0]
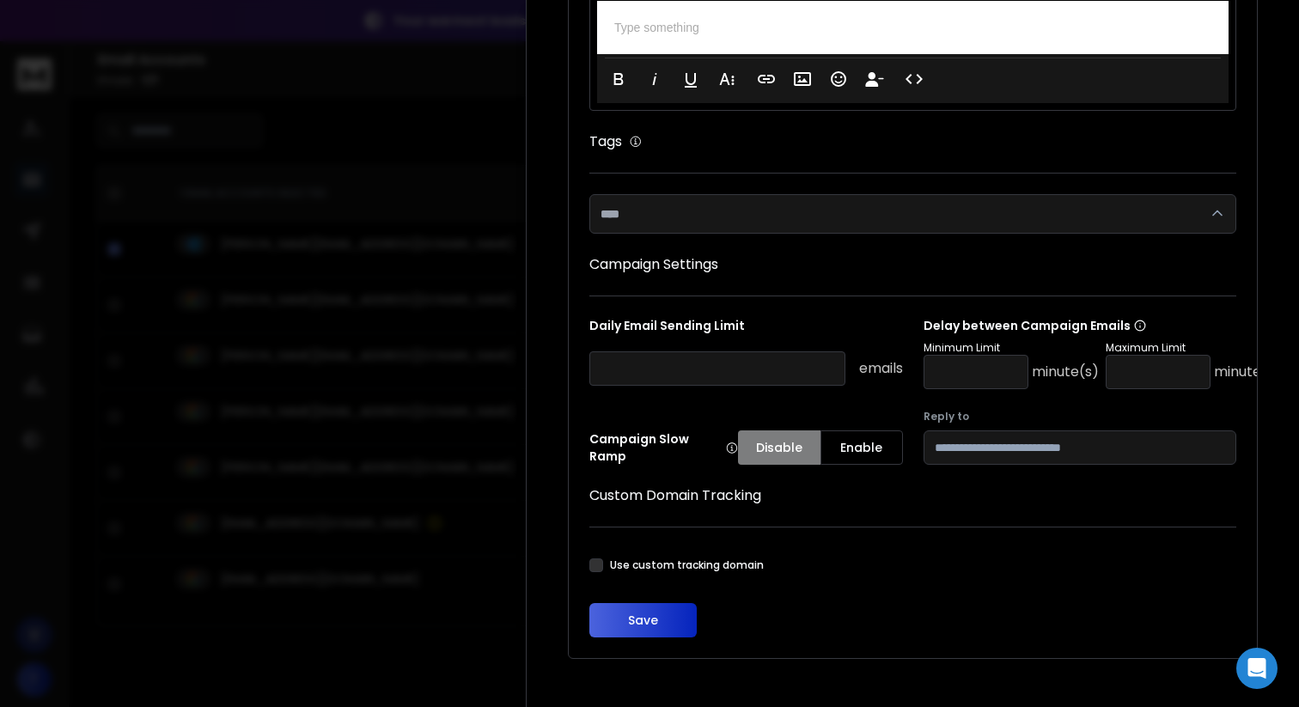
click at [597, 564] on button "Reply to" at bounding box center [596, 565] width 14 height 14
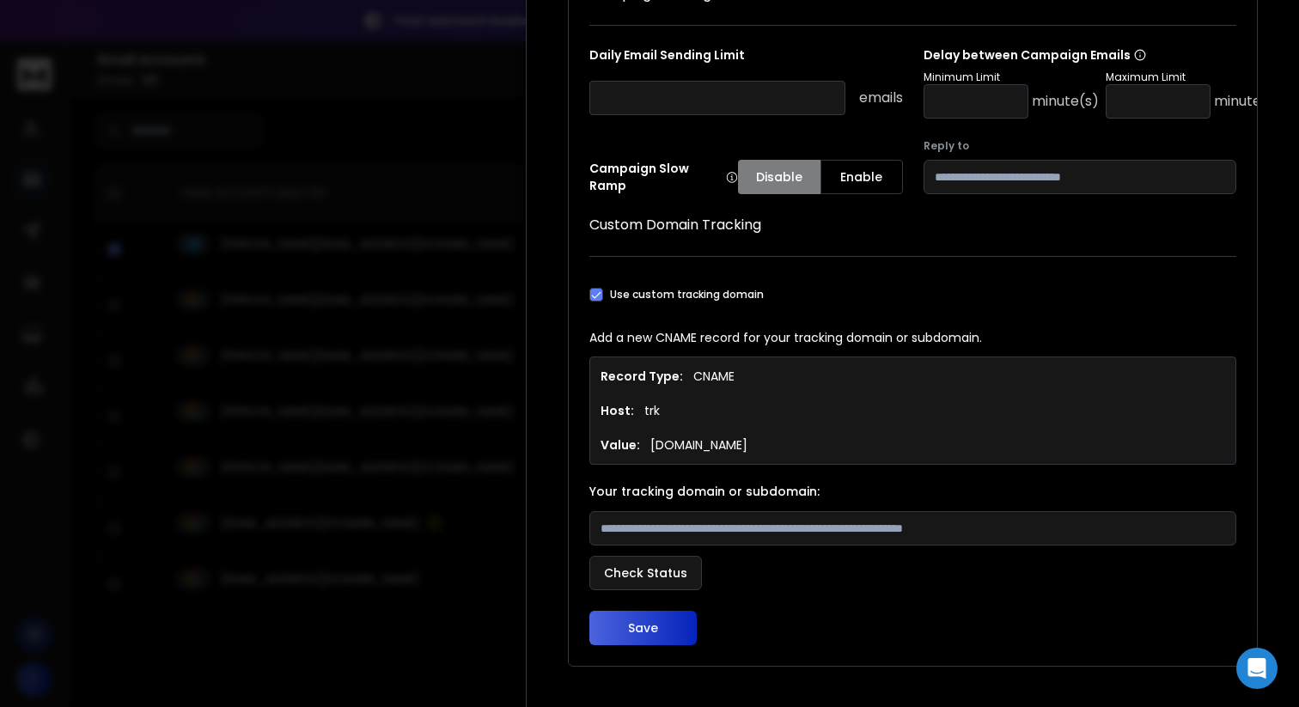
scroll to position [601, 0]
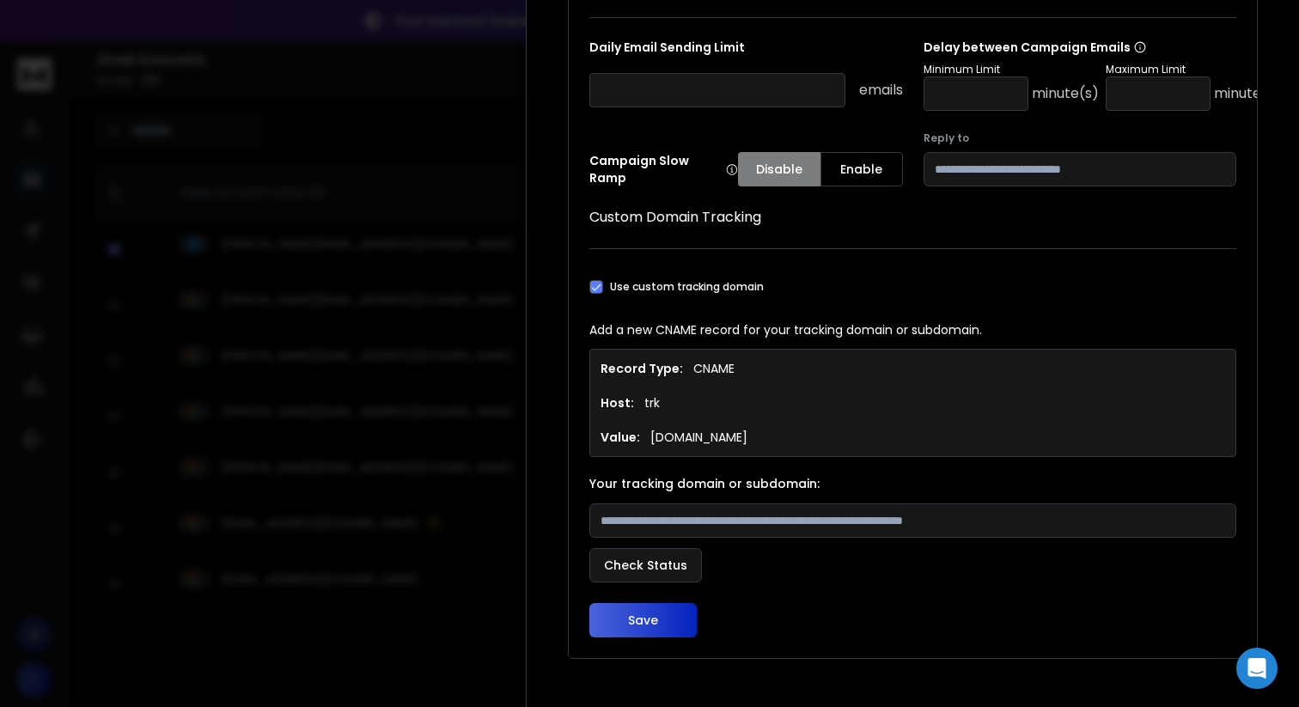
click at [651, 402] on p "trk" at bounding box center [651, 402] width 15 height 17
copy p "trk"
click at [661, 439] on body "Your warmest leads are on your site – Turn visits into conversations Reach Out …" at bounding box center [649, 353] width 1299 height 707
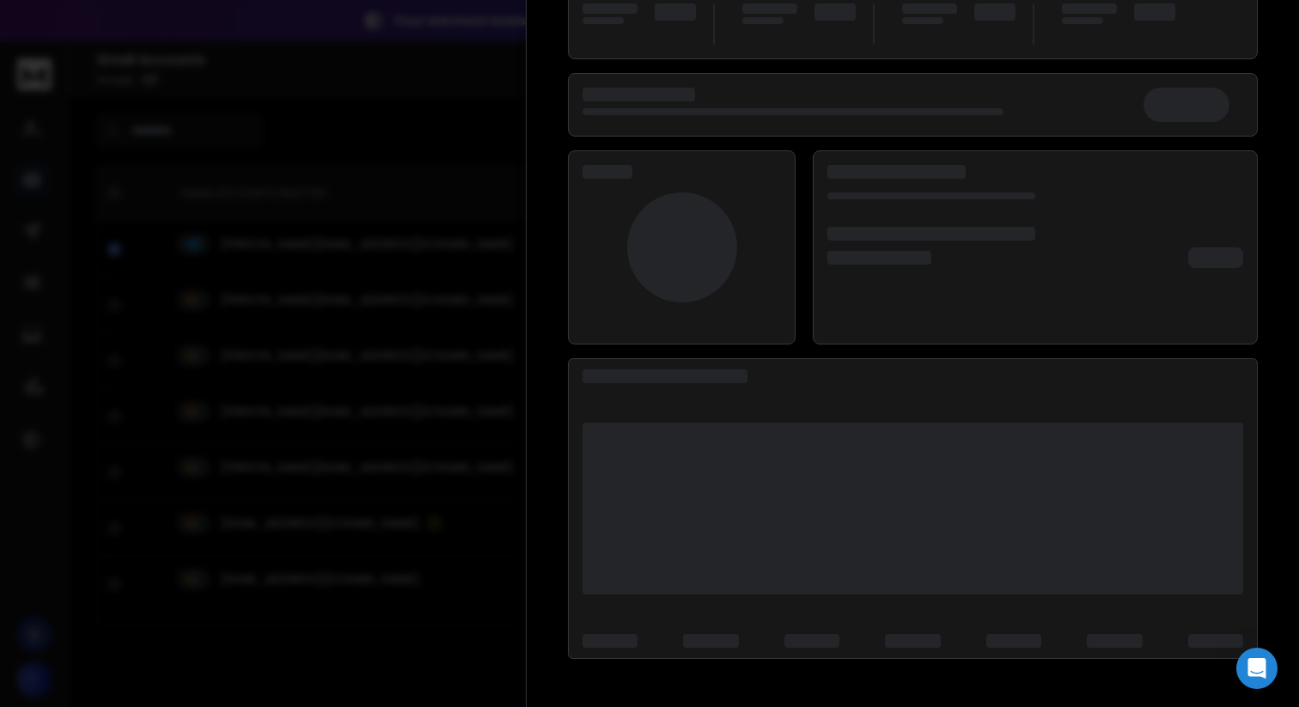
scroll to position [186, 0]
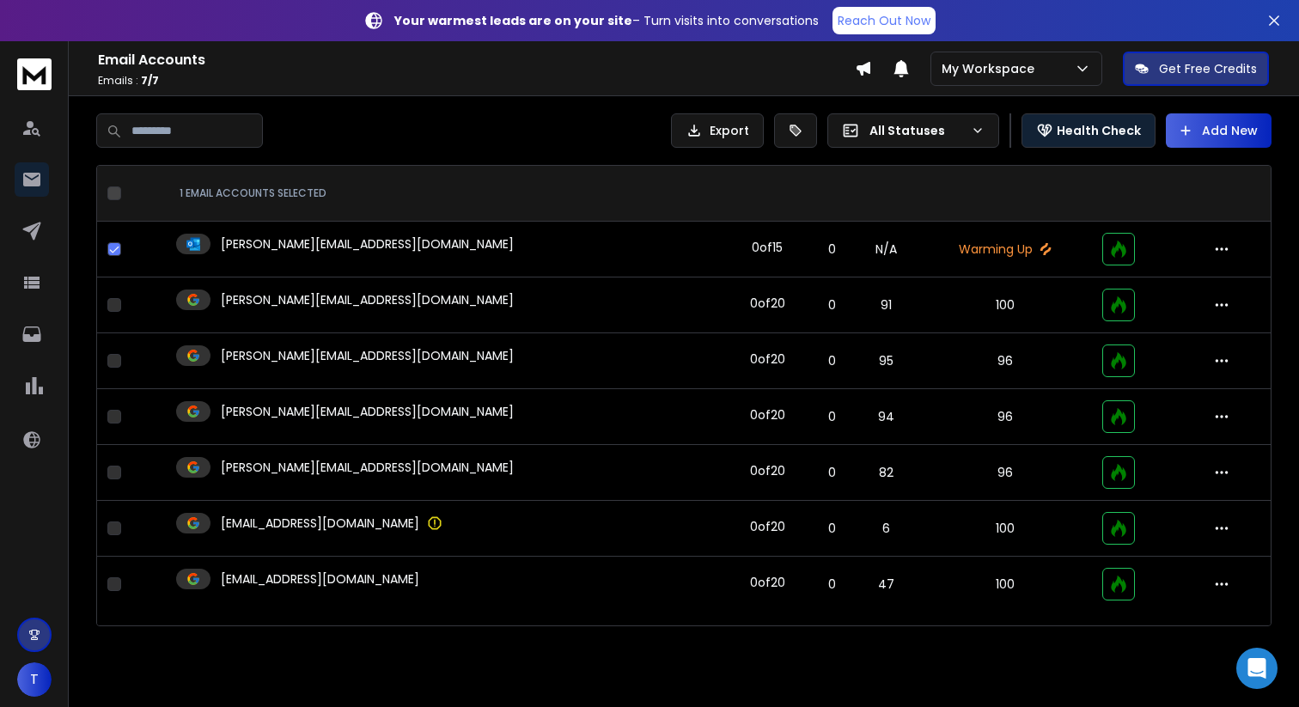
drag, startPoint x: 661, startPoint y: 439, endPoint x: 749, endPoint y: 430, distance: 89.0
click at [749, 430] on body "Your warmest leads are on your site – Turn visits into conversations Reach Out …" at bounding box center [649, 353] width 1299 height 707
click at [1223, 251] on icon at bounding box center [1221, 248] width 15 height 15
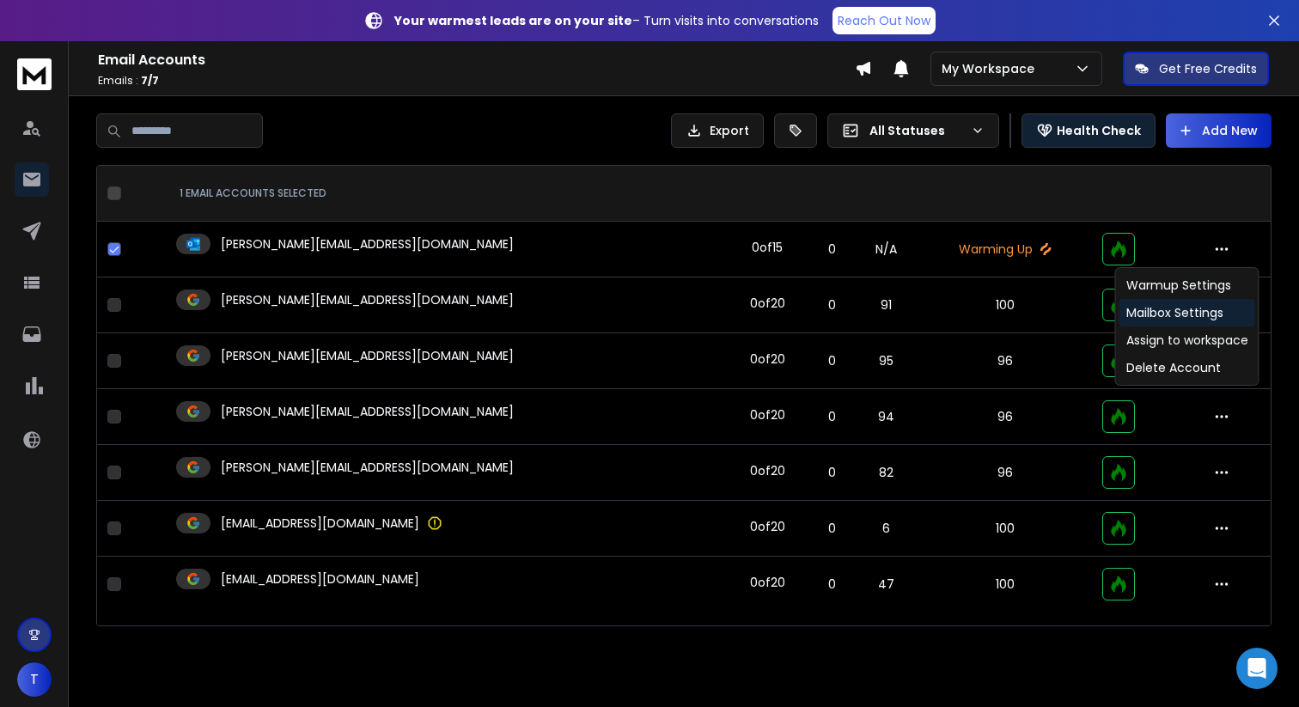
click at [1158, 308] on div "Mailbox Settings" at bounding box center [1187, 312] width 136 height 27
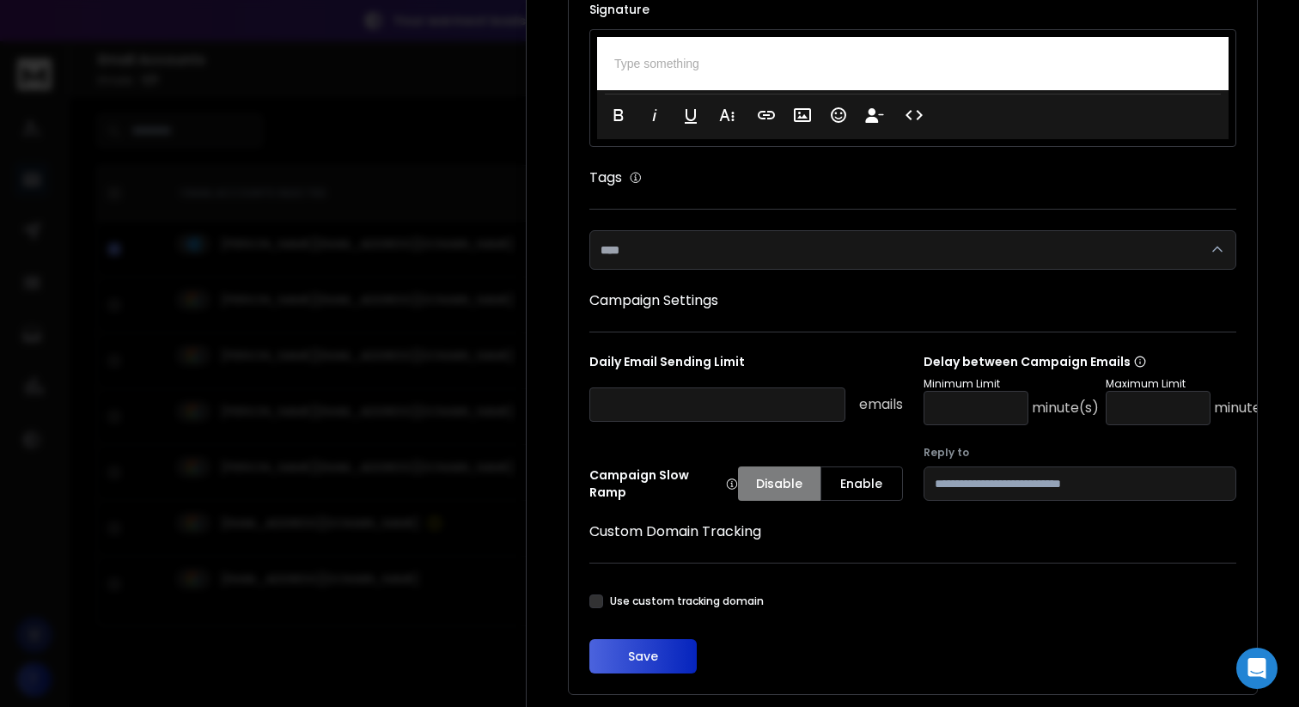
scroll to position [322, 0]
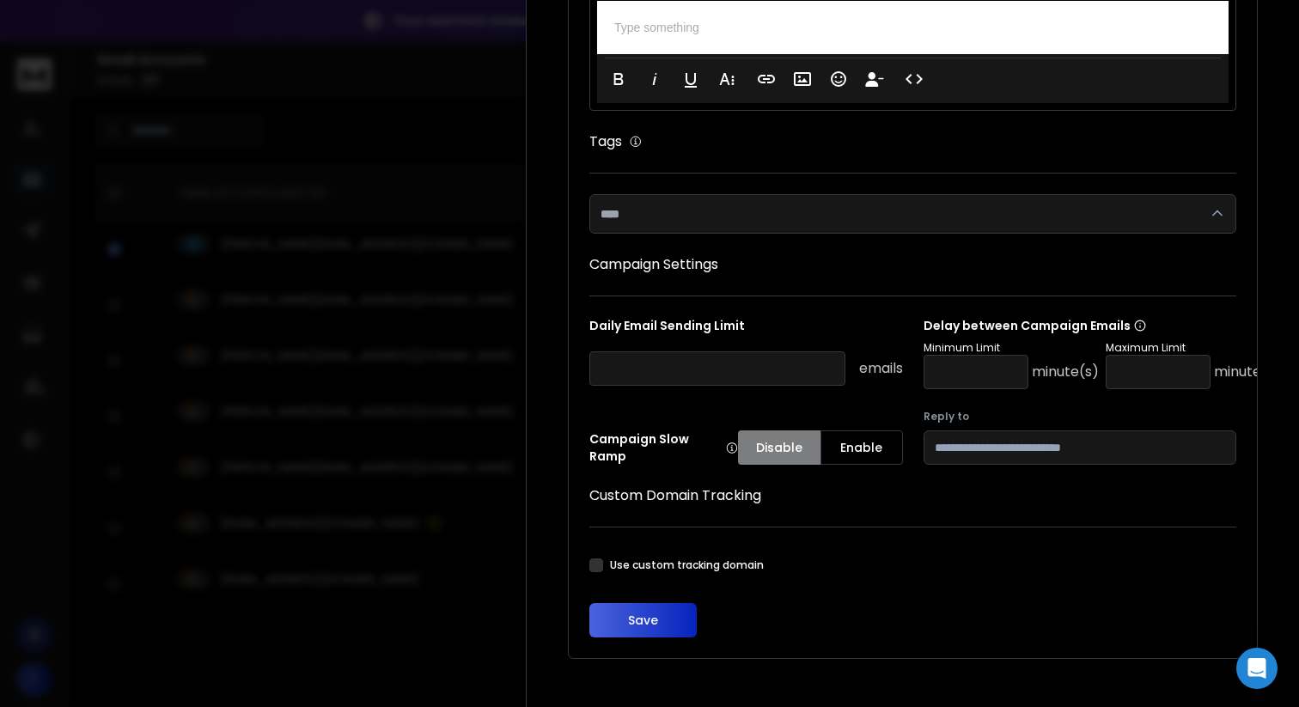
click at [603, 570] on div "Use custom tracking domain" at bounding box center [676, 565] width 174 height 14
click at [595, 562] on button "Reply to" at bounding box center [596, 565] width 14 height 14
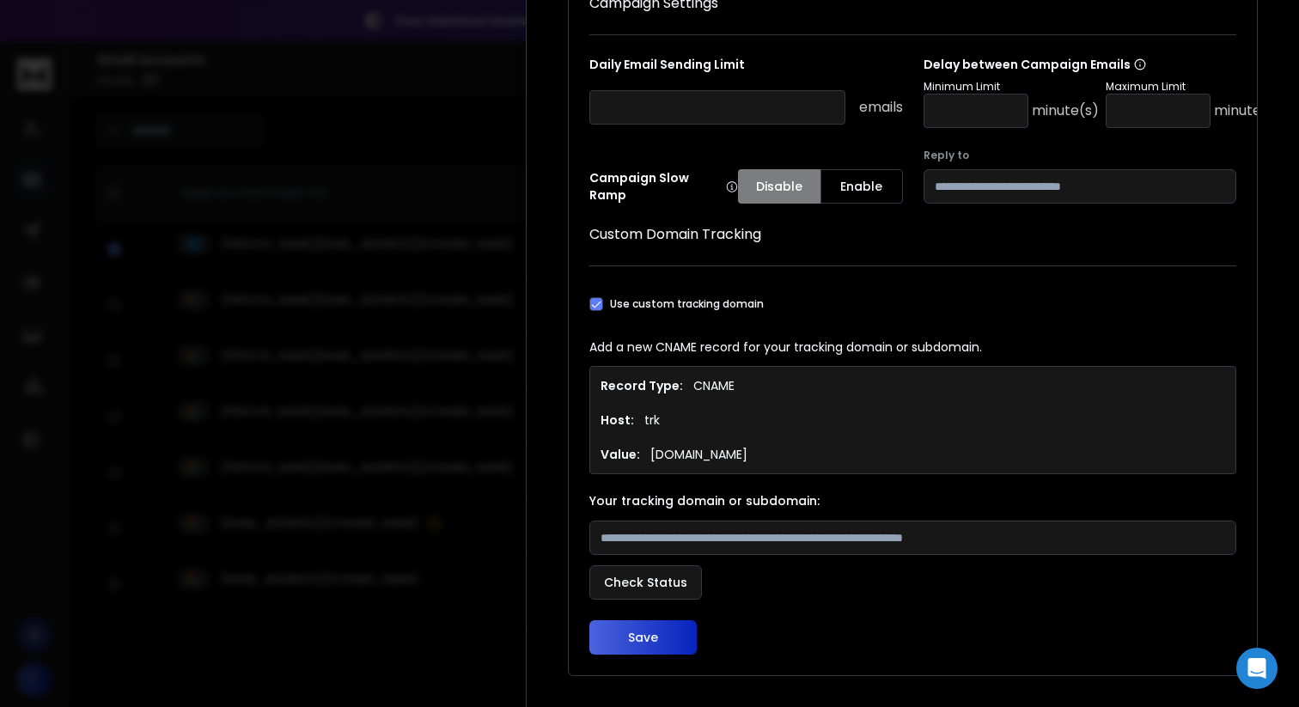
scroll to position [601, 0]
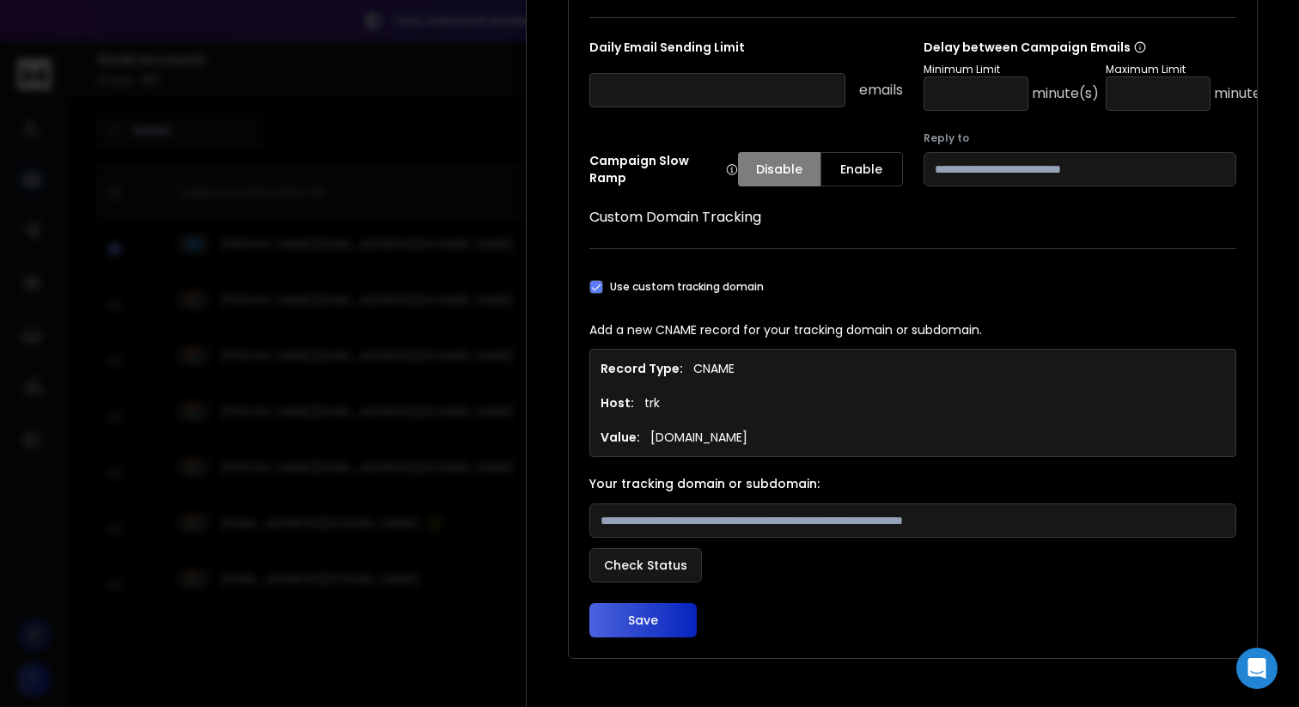
click at [665, 436] on p "[DOMAIN_NAME]" at bounding box center [698, 437] width 97 height 17
drag, startPoint x: 665, startPoint y: 436, endPoint x: 763, endPoint y: 431, distance: 98.1
click at [763, 431] on div "Value: [DOMAIN_NAME]" at bounding box center [913, 437] width 625 height 17
copy p "[DOMAIN_NAME]"
click at [629, 515] on input at bounding box center [912, 520] width 647 height 34
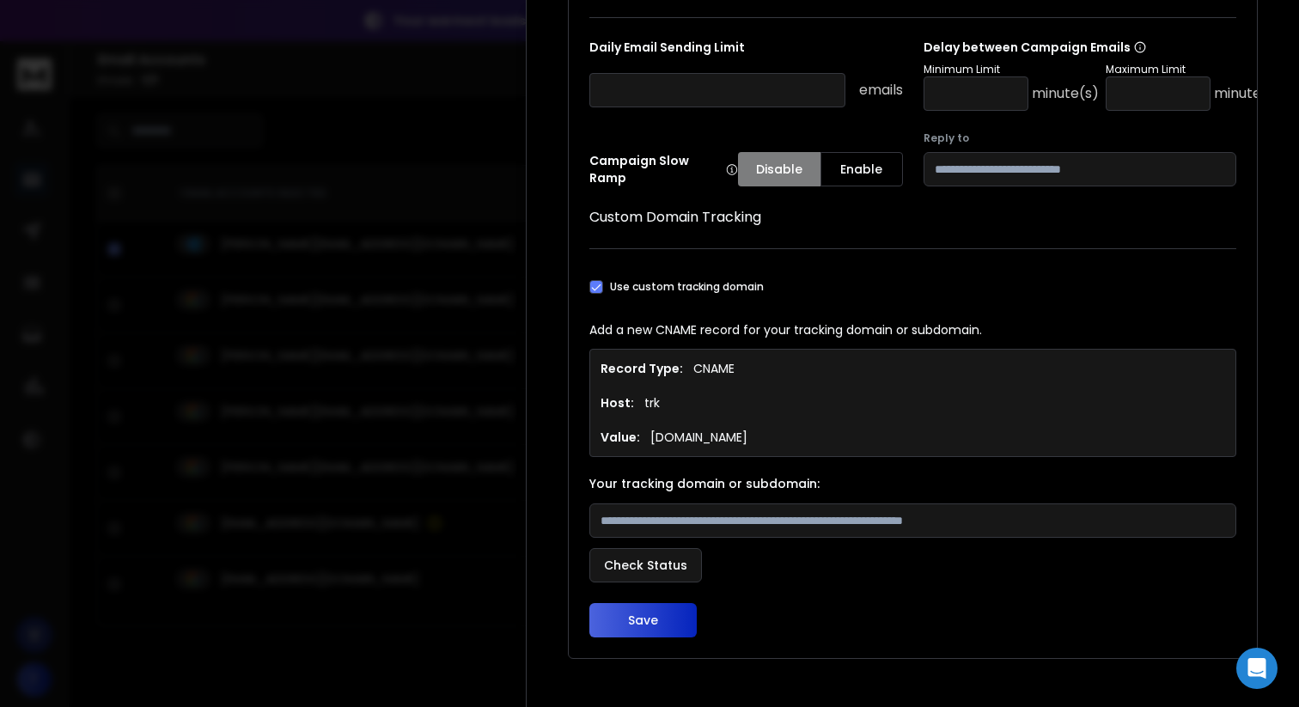
paste input "**********"
type input "**********"
click at [647, 567] on button "Check Status" at bounding box center [645, 565] width 113 height 34
click at [639, 565] on button "Check Status" at bounding box center [645, 565] width 113 height 34
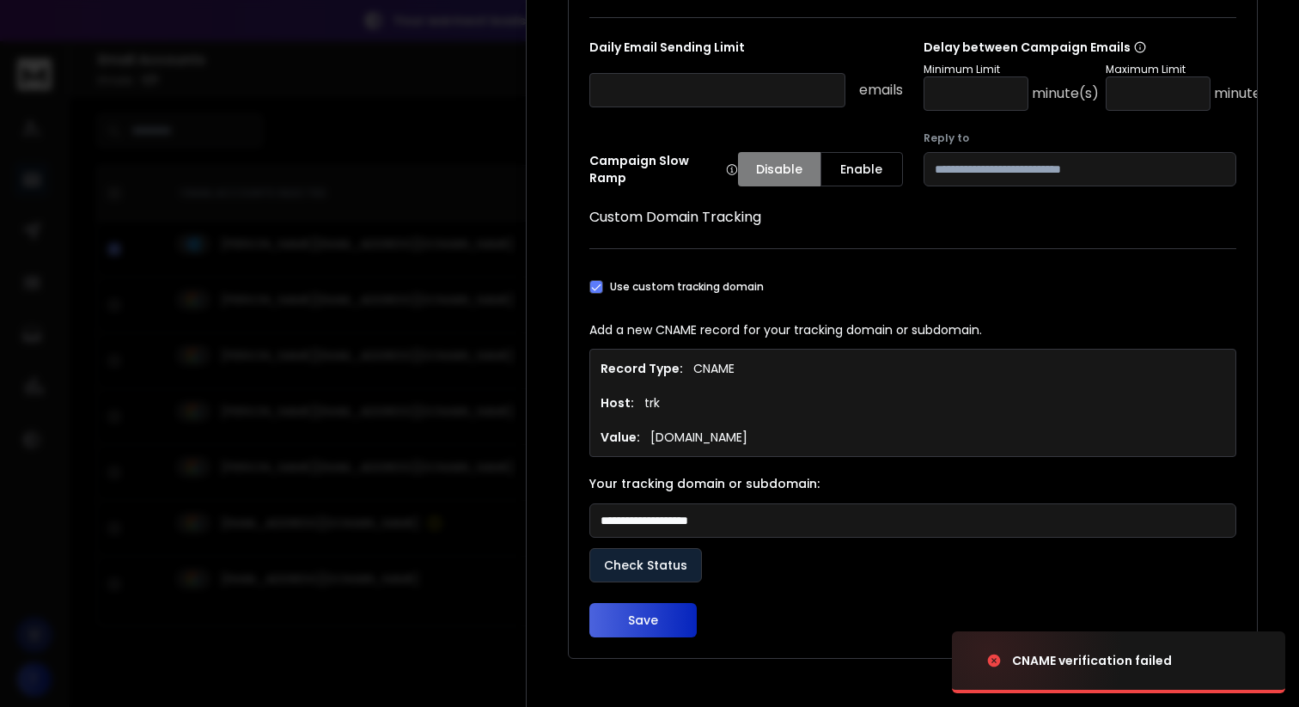
click at [639, 565] on button "Check Status" at bounding box center [645, 565] width 113 height 34
click at [641, 616] on button "Save" at bounding box center [642, 620] width 107 height 34
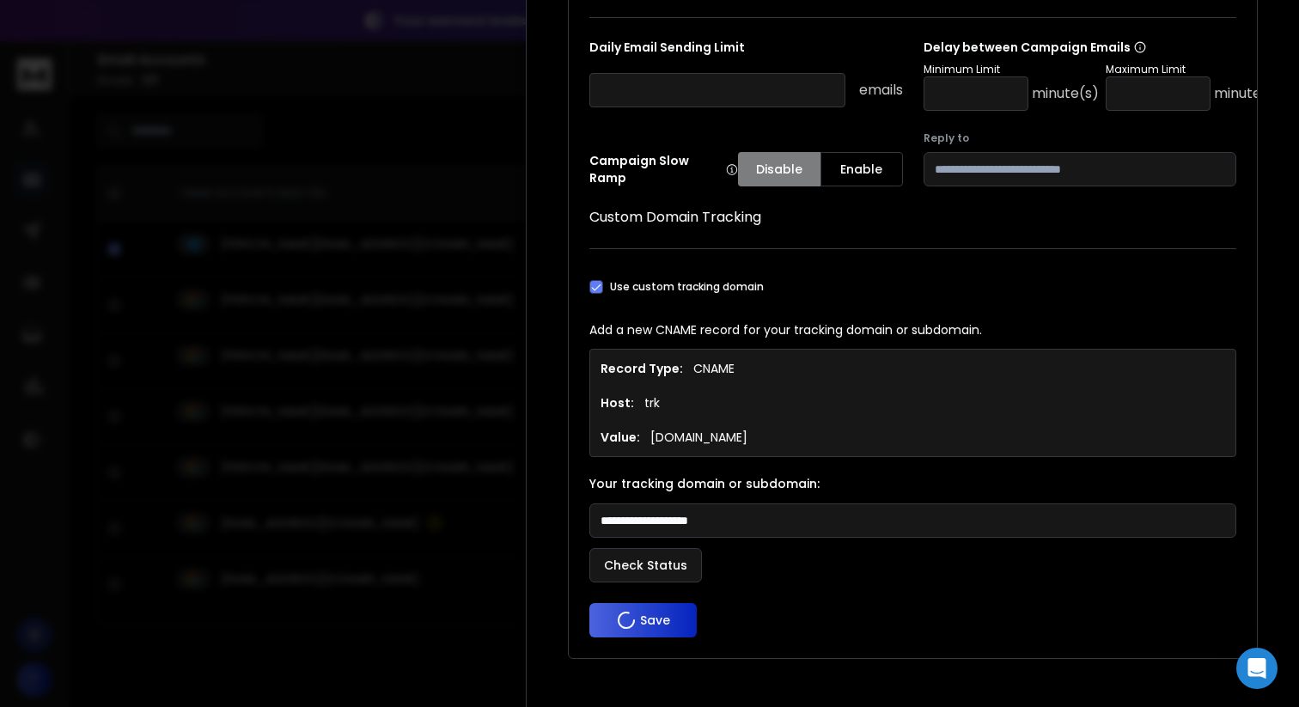
scroll to position [426, 0]
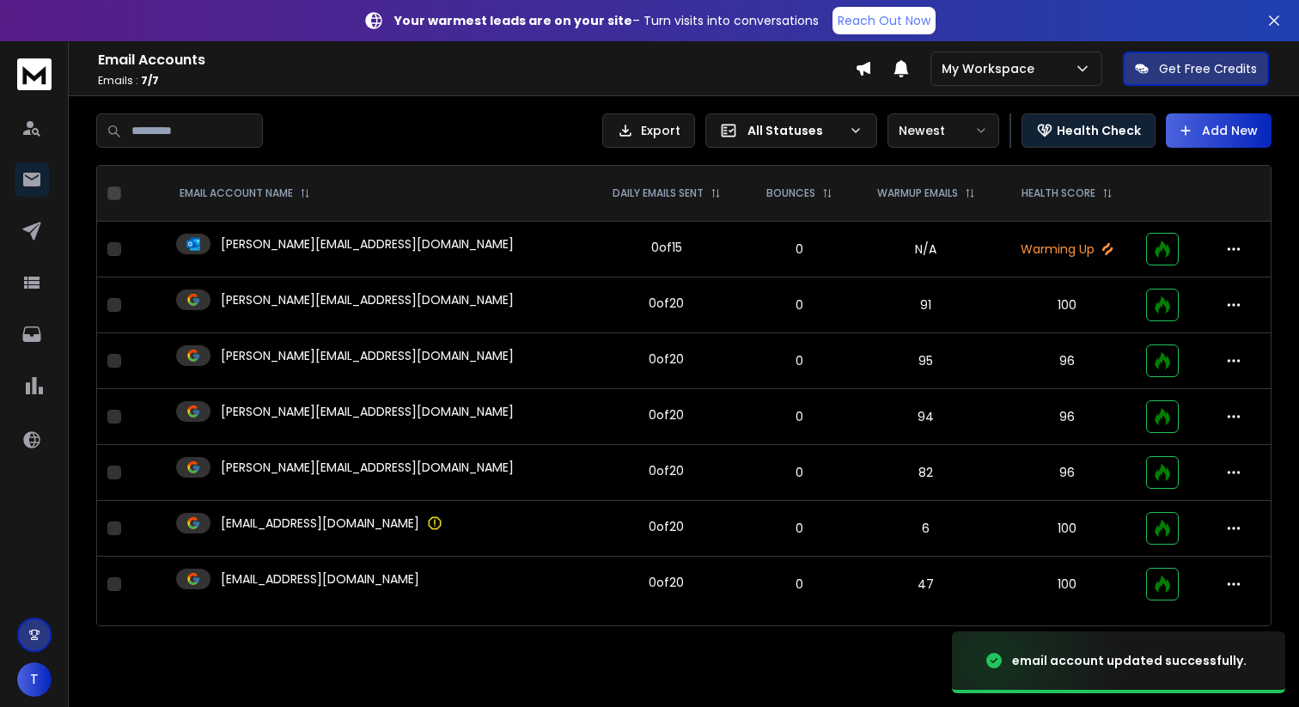
click at [1231, 251] on icon at bounding box center [1233, 248] width 15 height 15
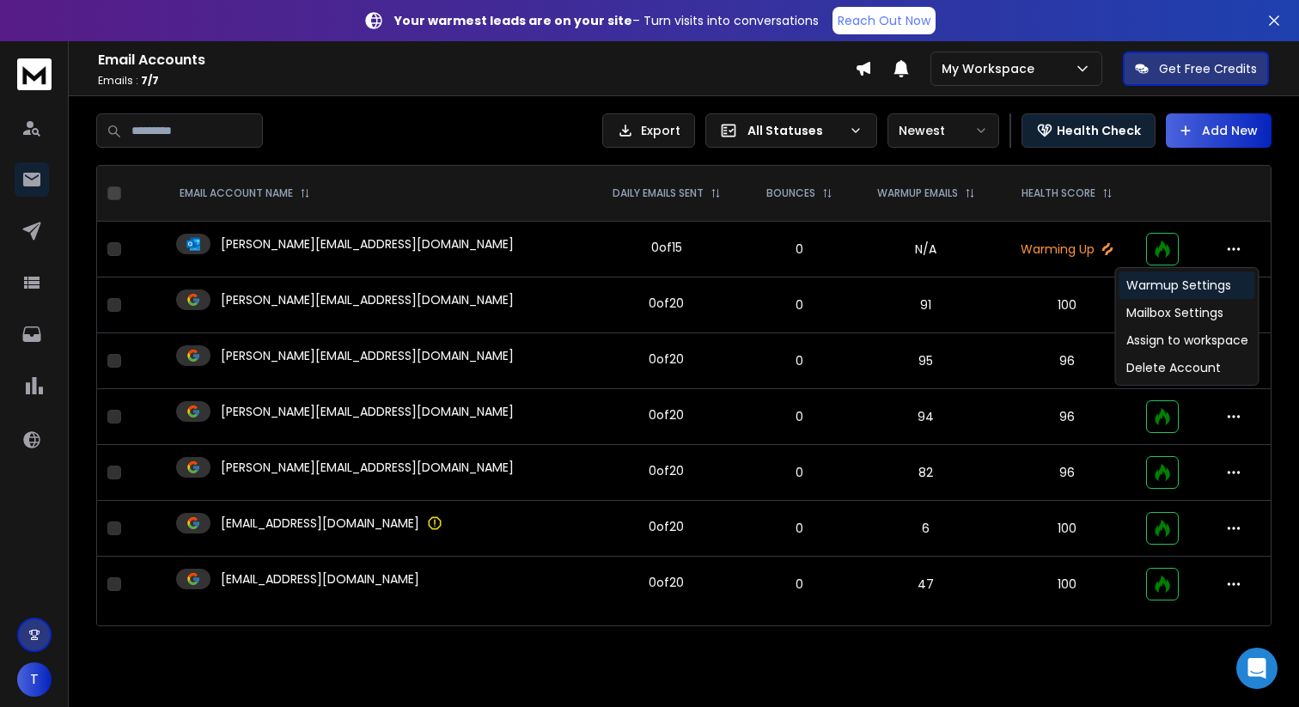
click at [1192, 280] on div "Warmup Settings" at bounding box center [1187, 284] width 136 height 27
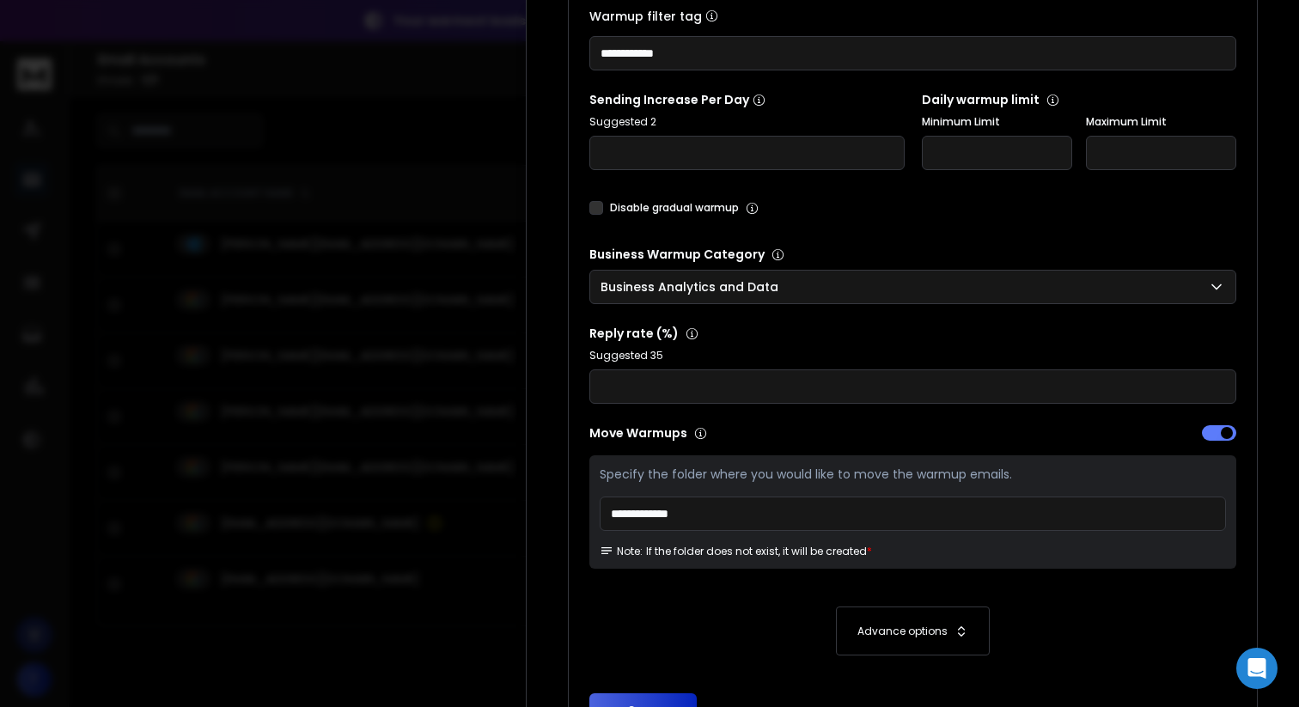
scroll to position [358, 0]
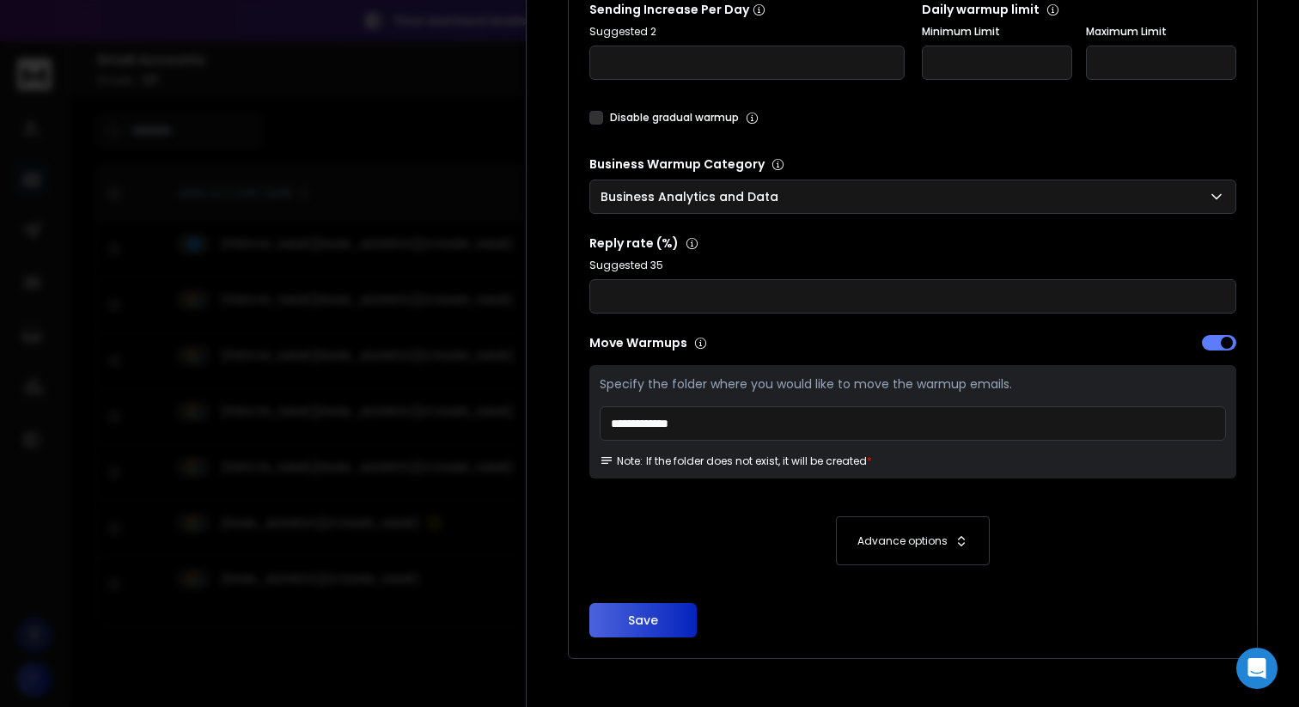
click at [910, 540] on p "Advance options" at bounding box center [902, 541] width 90 height 14
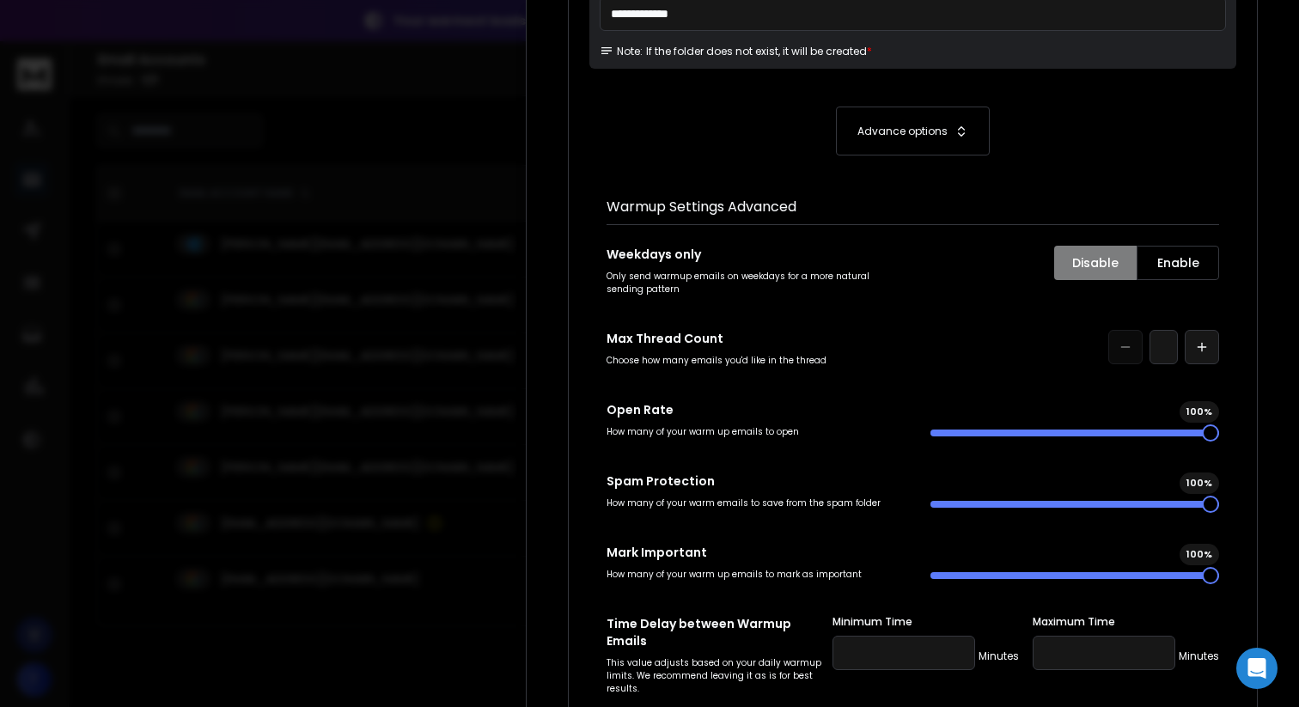
scroll to position [0, 0]
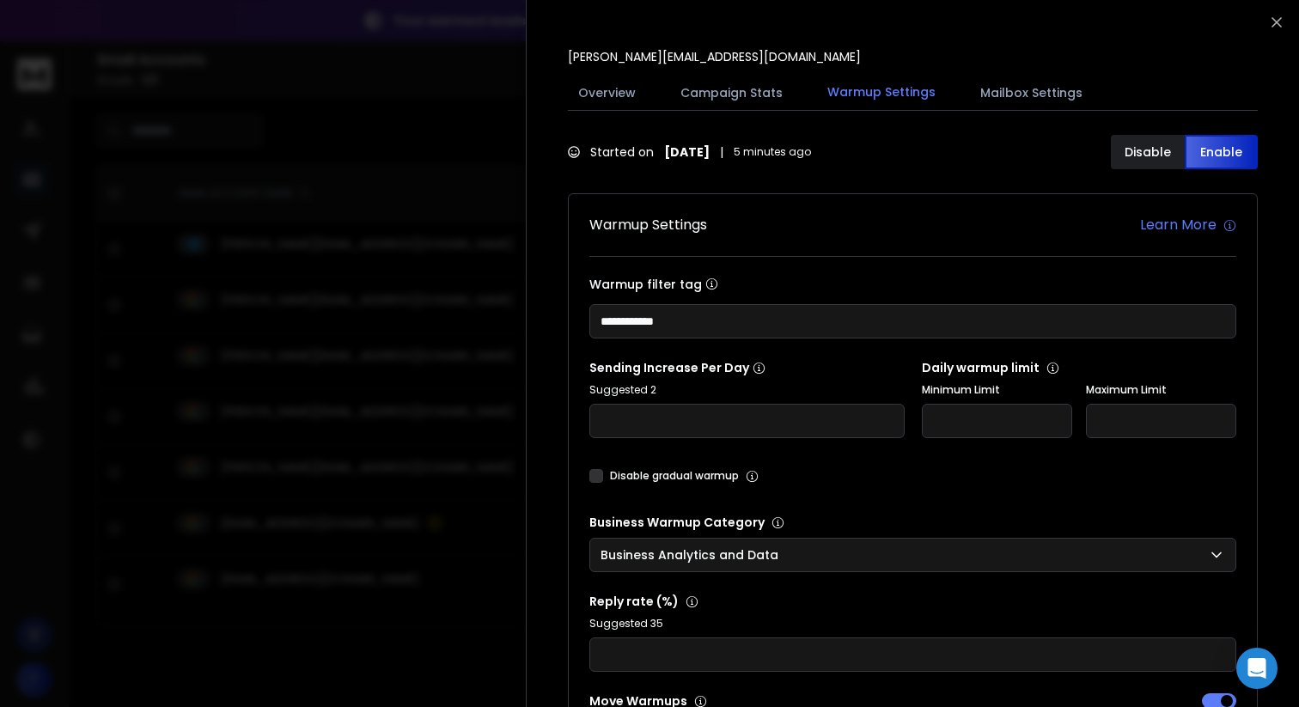
click at [1006, 89] on button "Mailbox Settings" at bounding box center [1031, 93] width 123 height 38
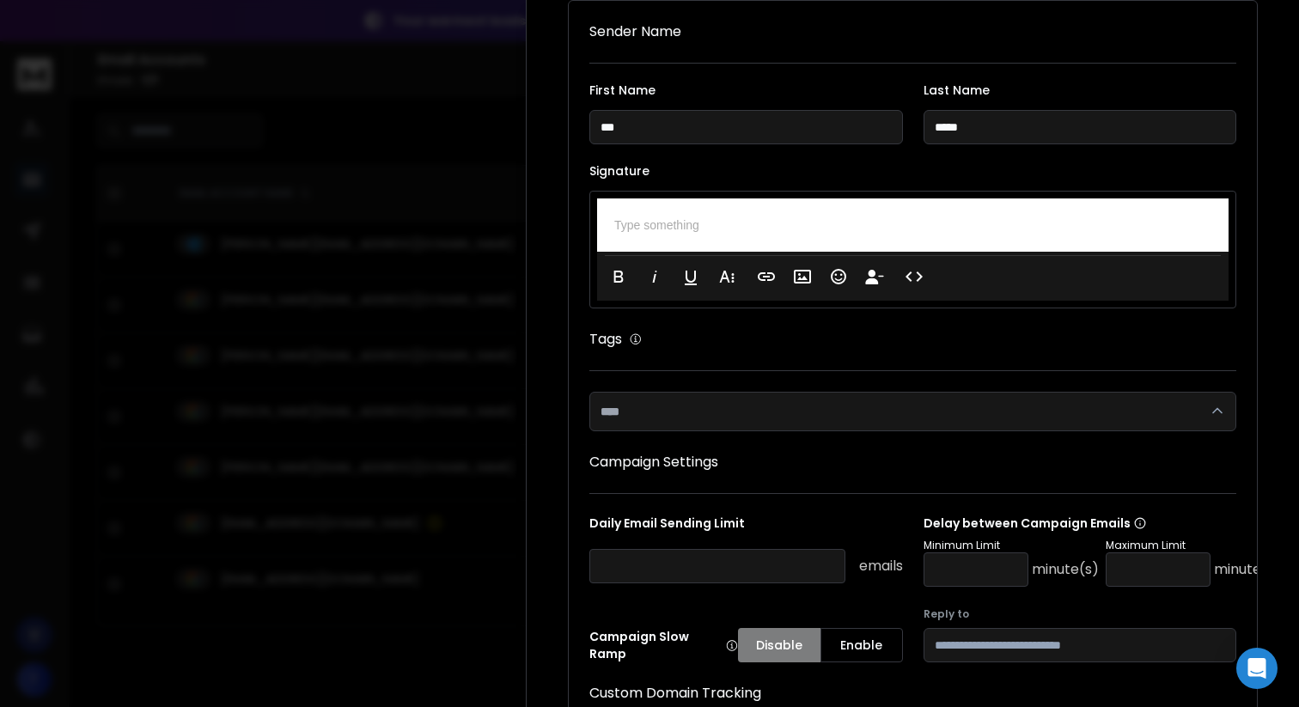
scroll to position [322, 0]
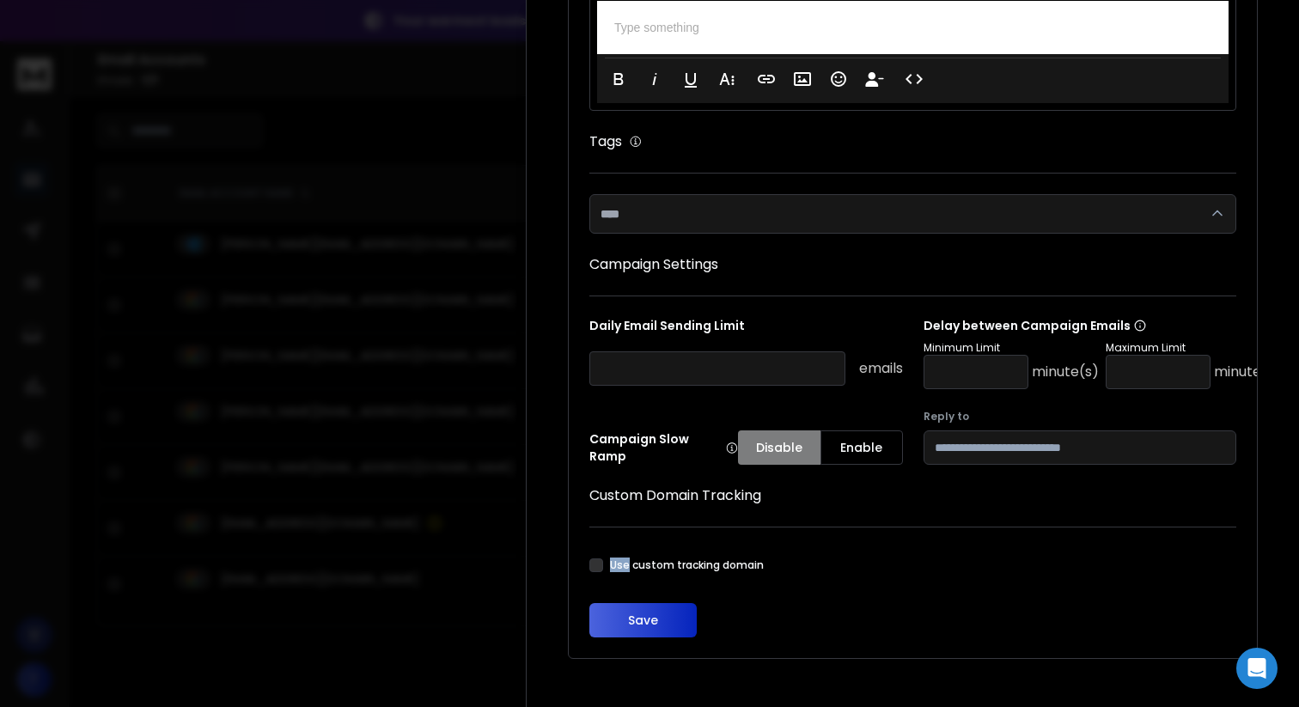
click at [596, 566] on button "Reply to" at bounding box center [596, 565] width 14 height 14
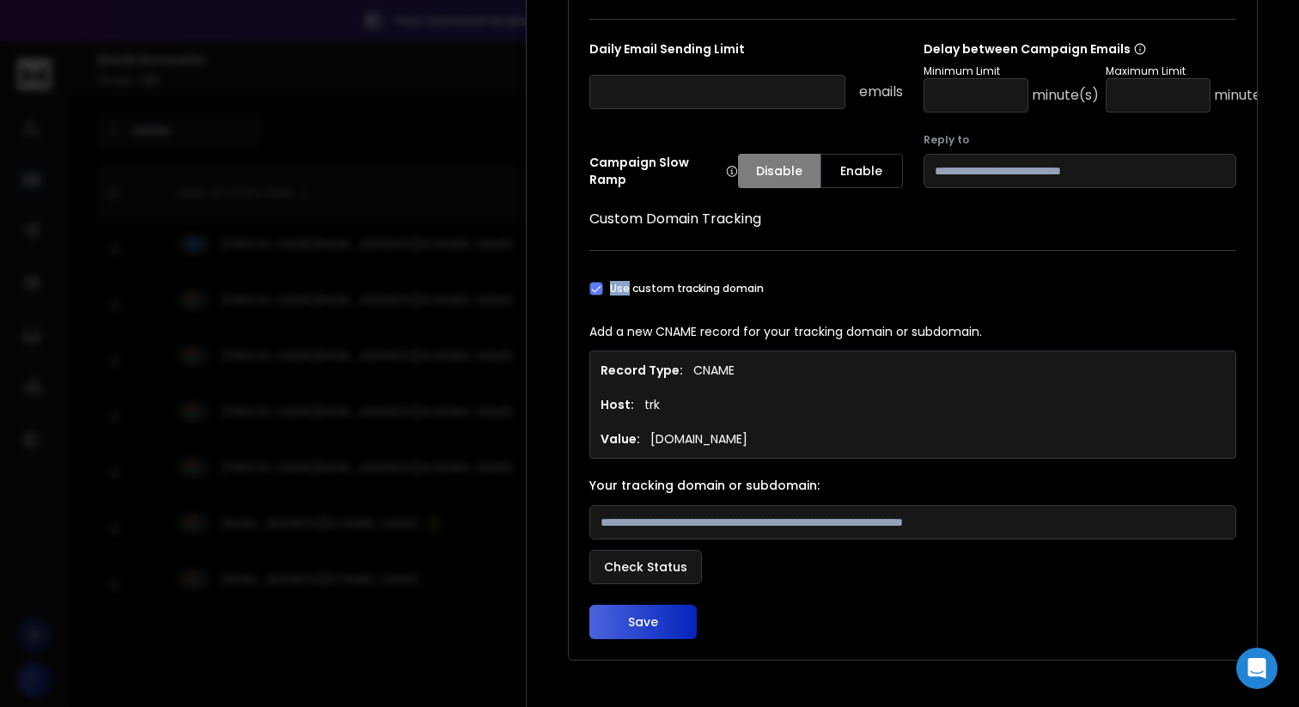
scroll to position [601, 0]
click at [646, 521] on input at bounding box center [912, 520] width 647 height 34
paste input "**********"
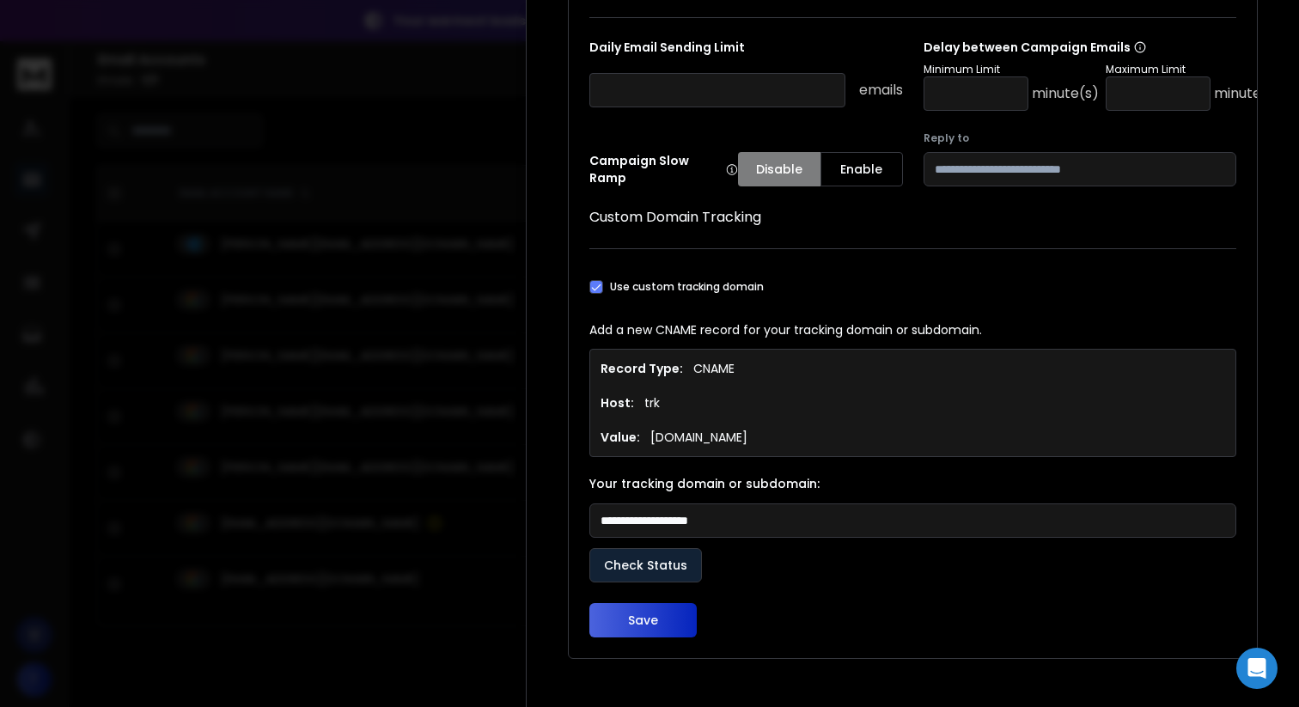
type input "**********"
click at [657, 564] on button "Check Status" at bounding box center [645, 565] width 113 height 34
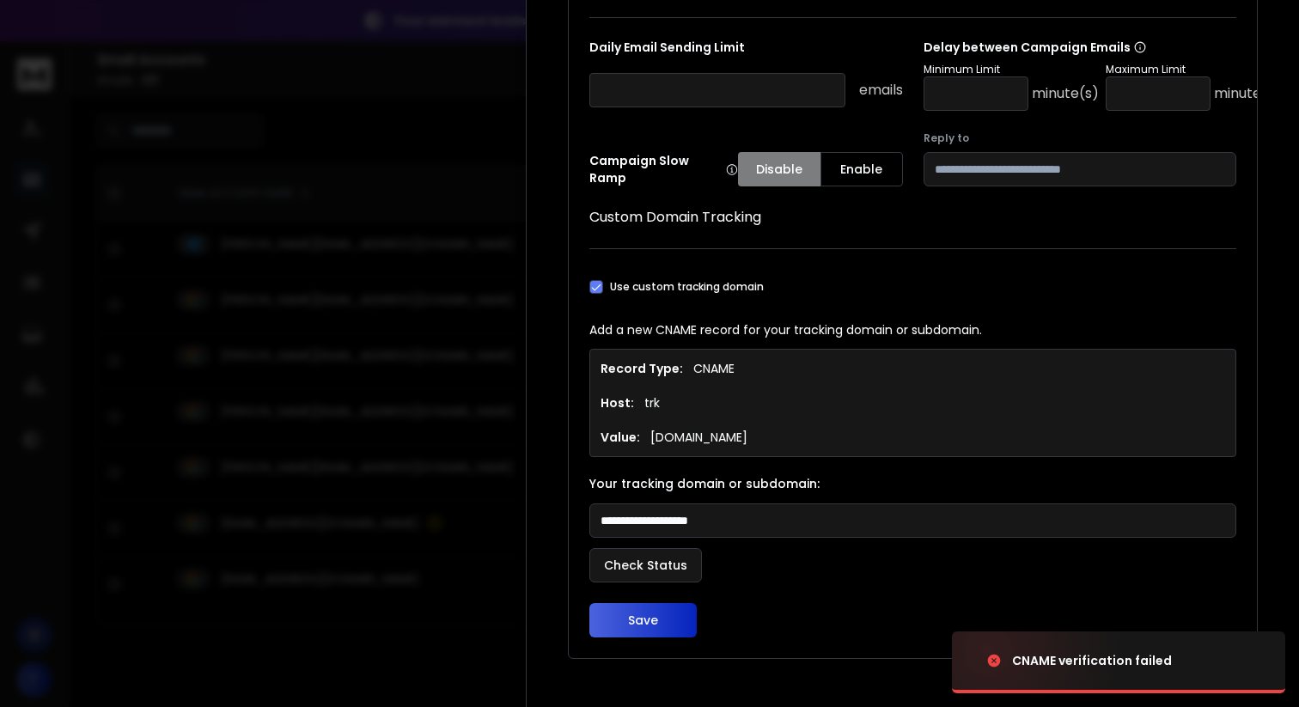
drag, startPoint x: 729, startPoint y: 518, endPoint x: 588, endPoint y: 512, distance: 140.2
click at [588, 512] on div "**********" at bounding box center [913, 91] width 690 height 1135
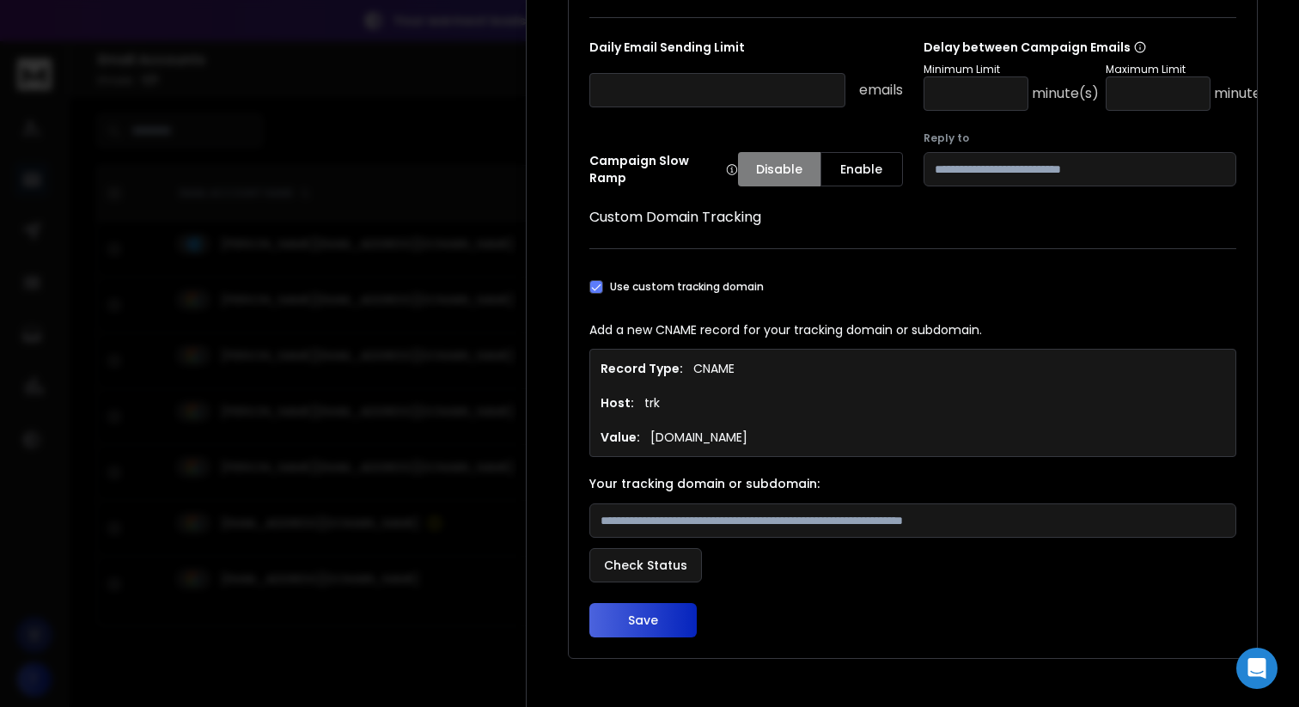
click at [626, 518] on input at bounding box center [912, 520] width 647 height 34
paste input "**********"
type input "**********"
click at [641, 554] on button "Check Status" at bounding box center [645, 565] width 113 height 34
click at [635, 562] on button "Check Status" at bounding box center [645, 565] width 113 height 34
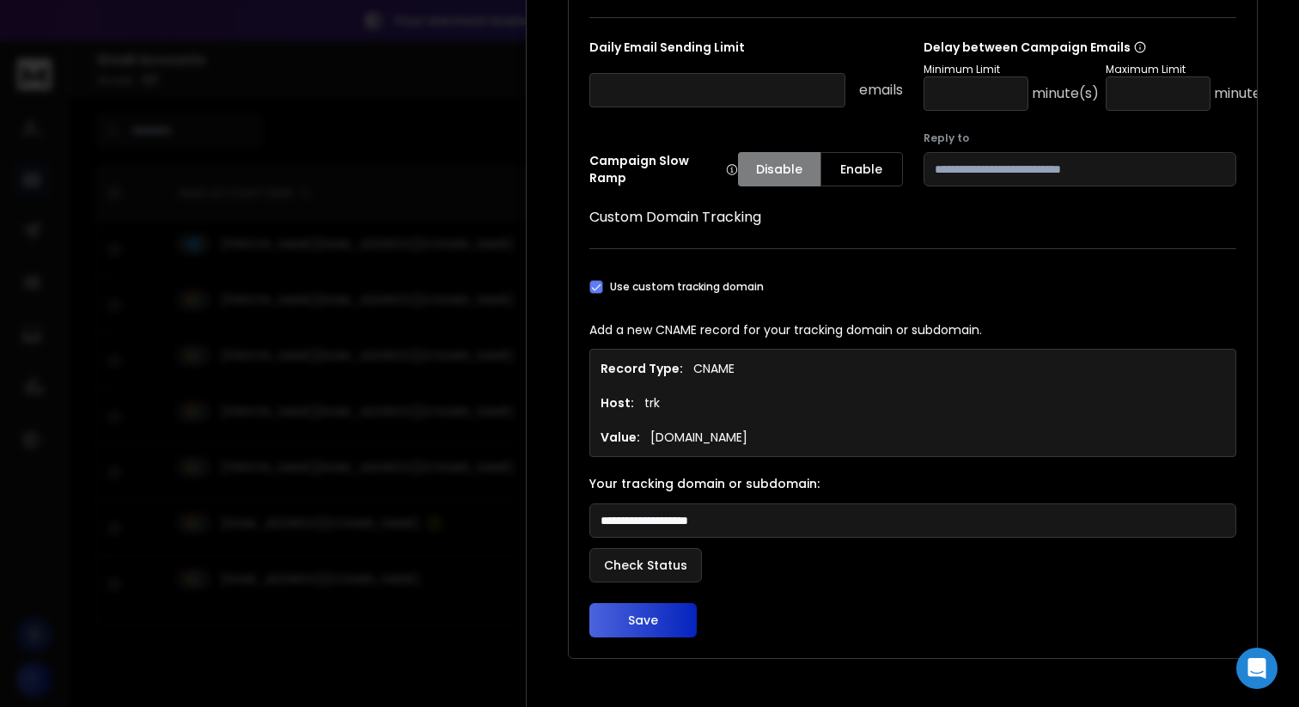
drag, startPoint x: 752, startPoint y: 516, endPoint x: 571, endPoint y: 508, distance: 180.6
click at [571, 508] on div "**********" at bounding box center [913, 91] width 690 height 1135
click at [644, 564] on button "Check Status" at bounding box center [645, 565] width 113 height 34
click at [619, 569] on button "Check Status" at bounding box center [645, 565] width 113 height 34
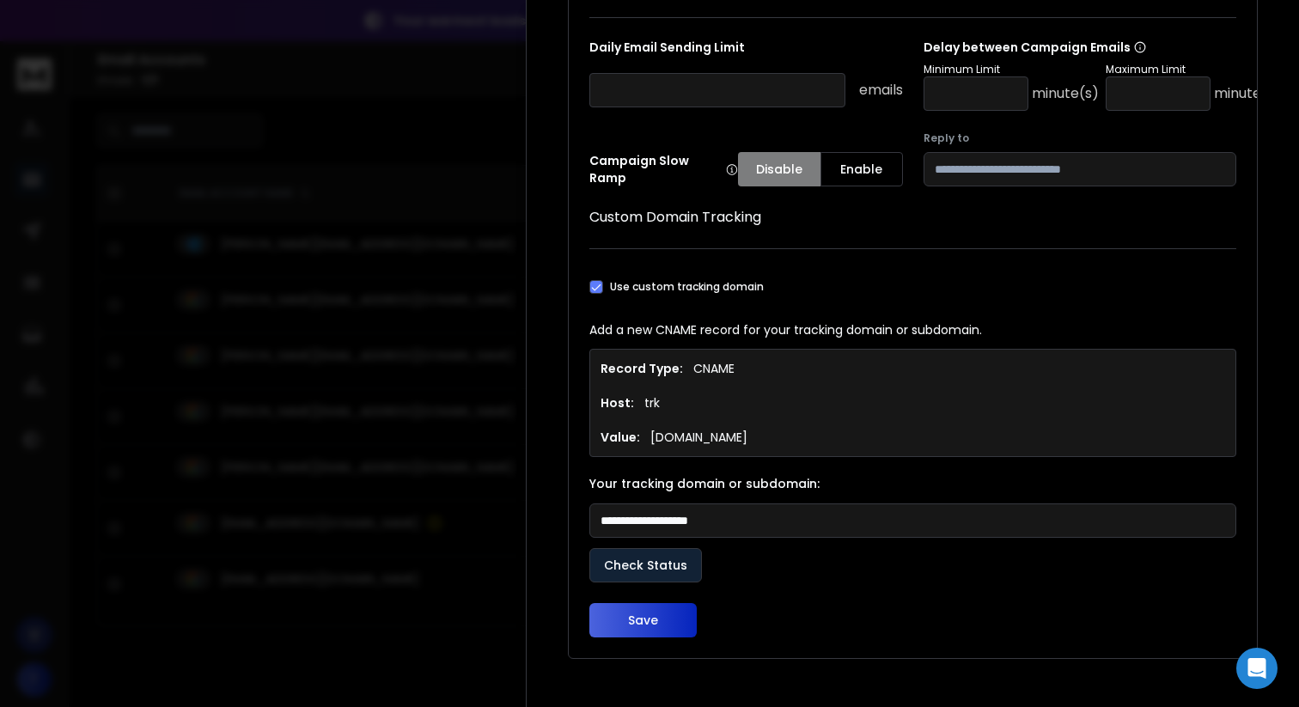
click at [641, 558] on button "Check Status" at bounding box center [645, 565] width 113 height 34
click at [650, 618] on button "Save" at bounding box center [642, 620] width 107 height 34
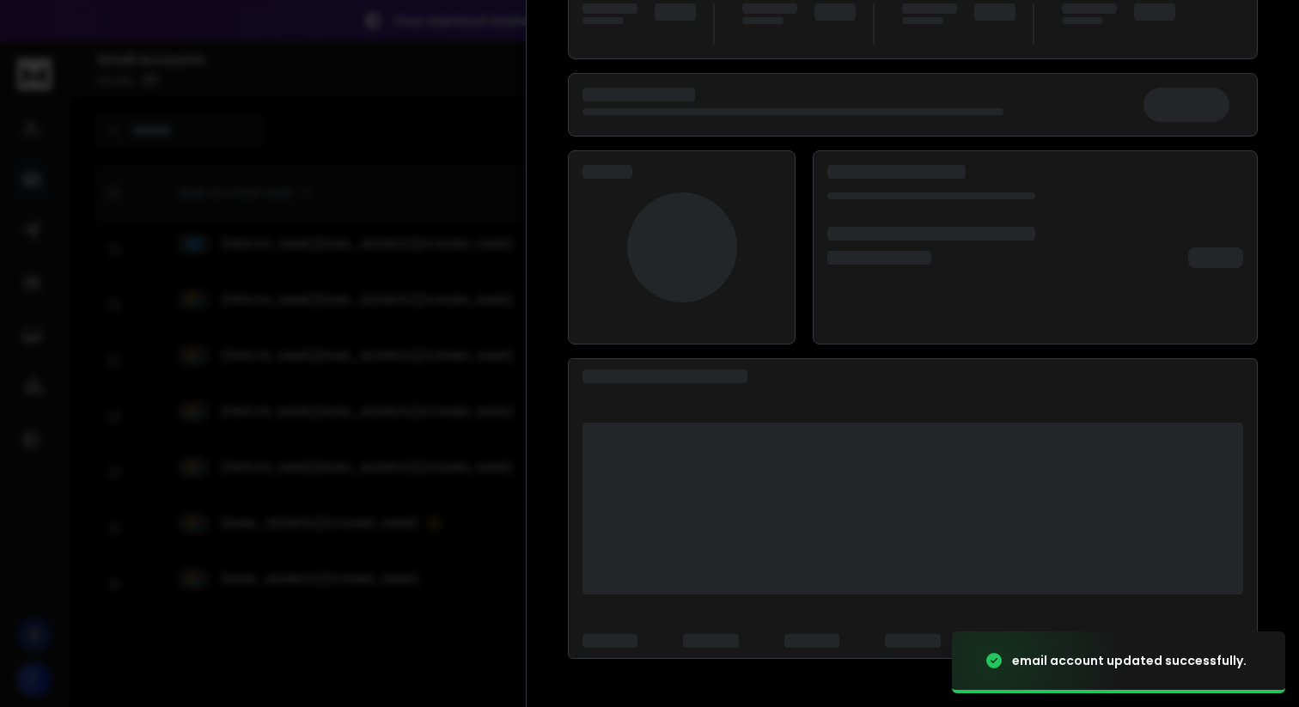
scroll to position [426, 0]
